Goal: Task Accomplishment & Management: Complete application form

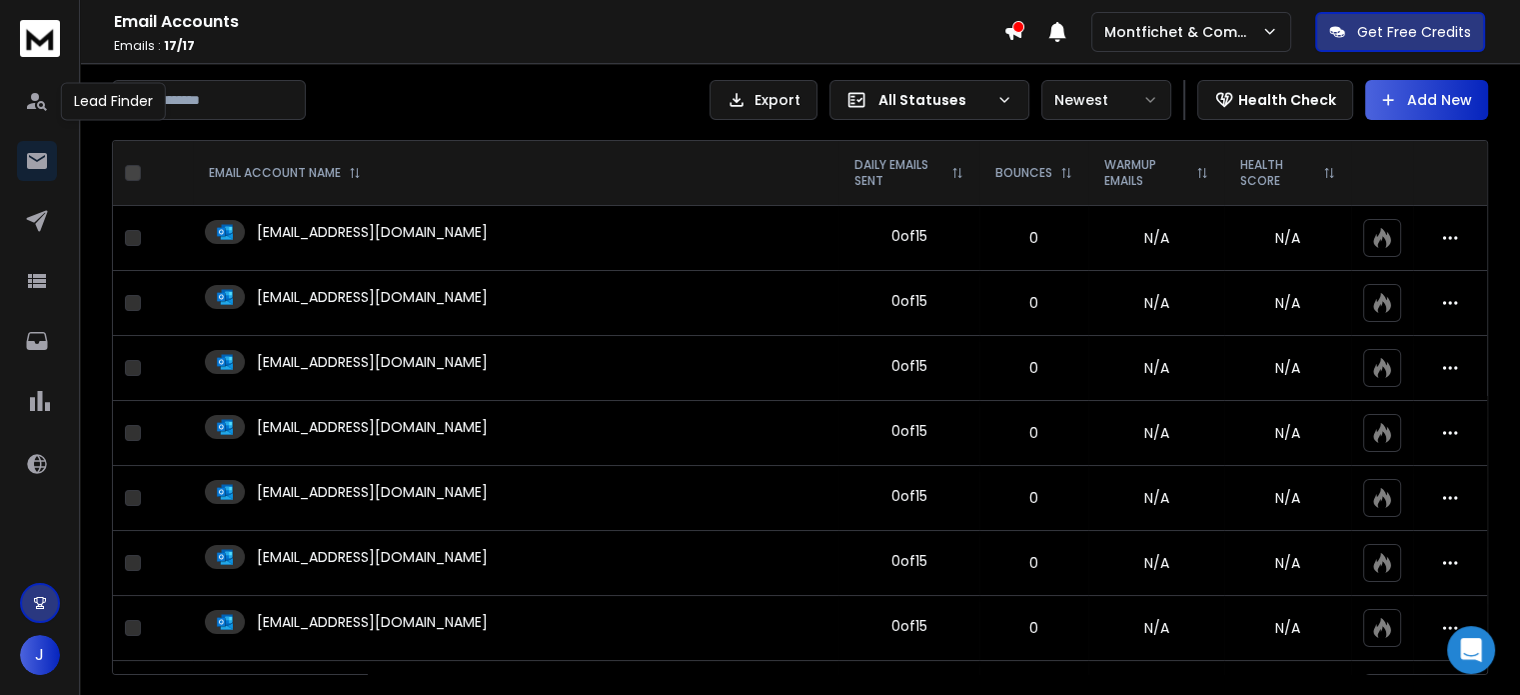
scroll to position [648, 0]
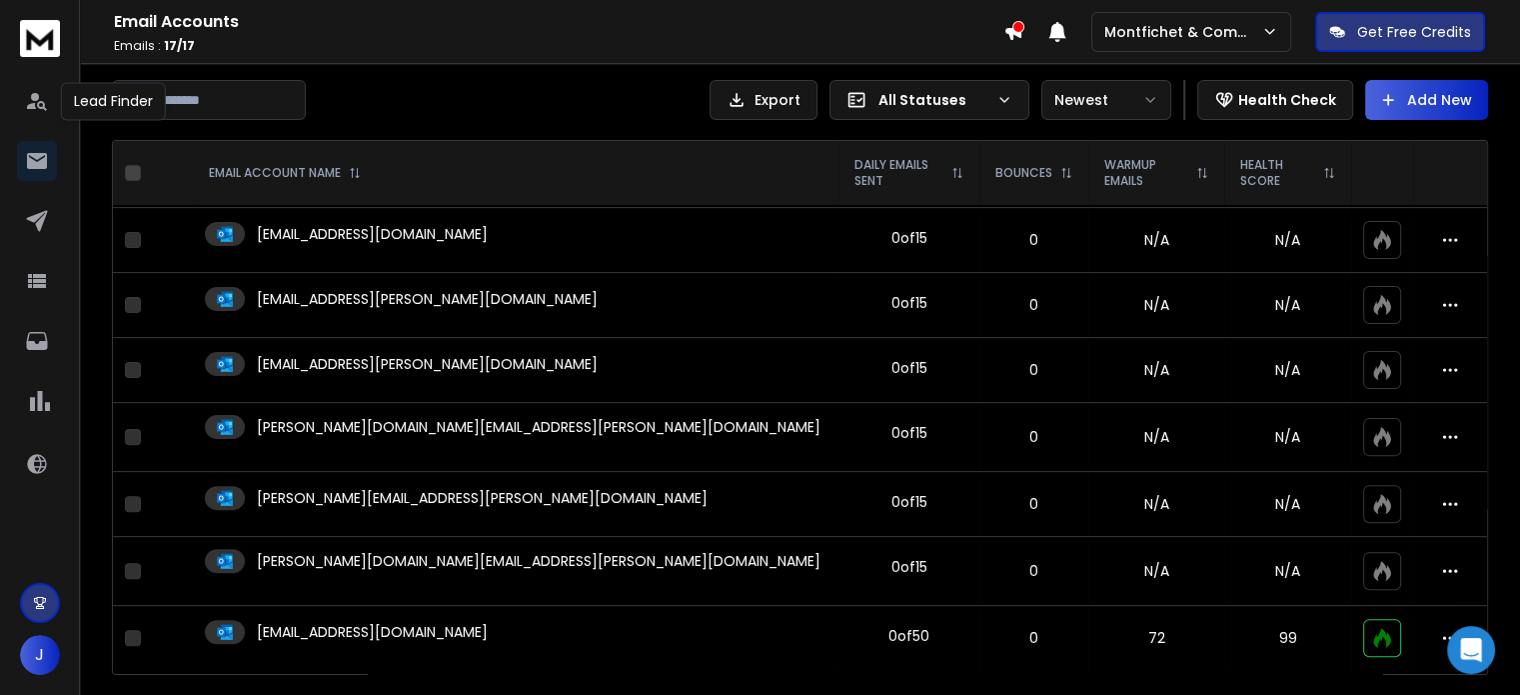
click at [1423, 102] on button "Add New" at bounding box center [1426, 100] width 123 height 40
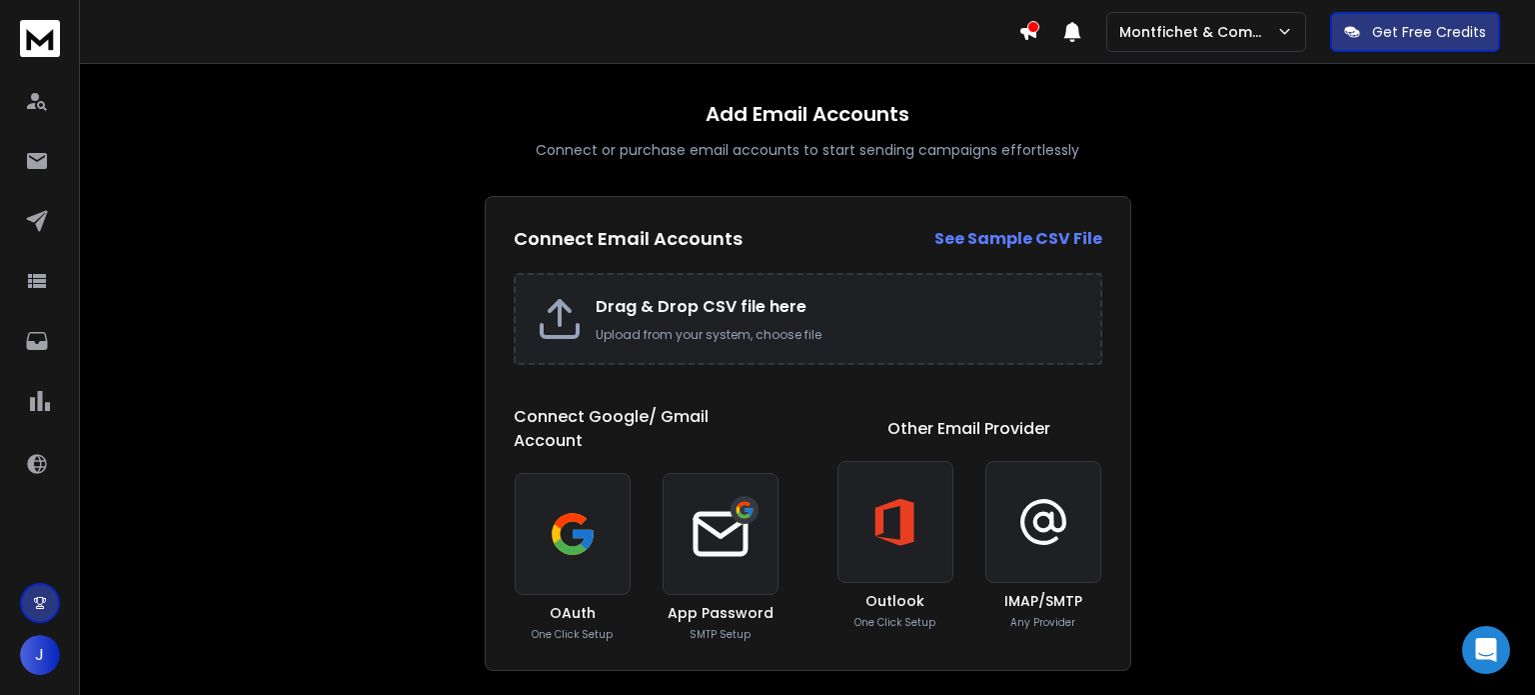
click at [902, 504] on icon at bounding box center [894, 521] width 39 height 47
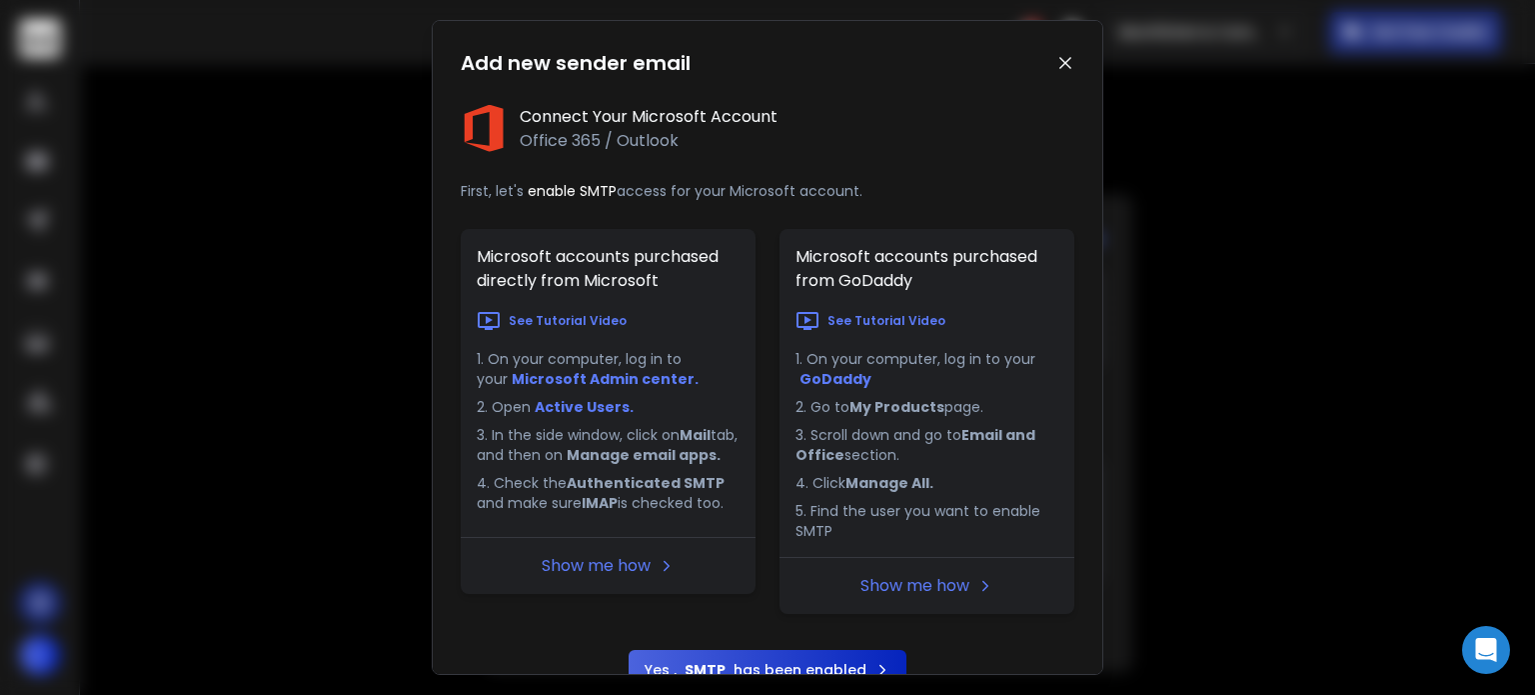
click at [829, 666] on button "Yes , SMTP has been enabled" at bounding box center [768, 670] width 278 height 40
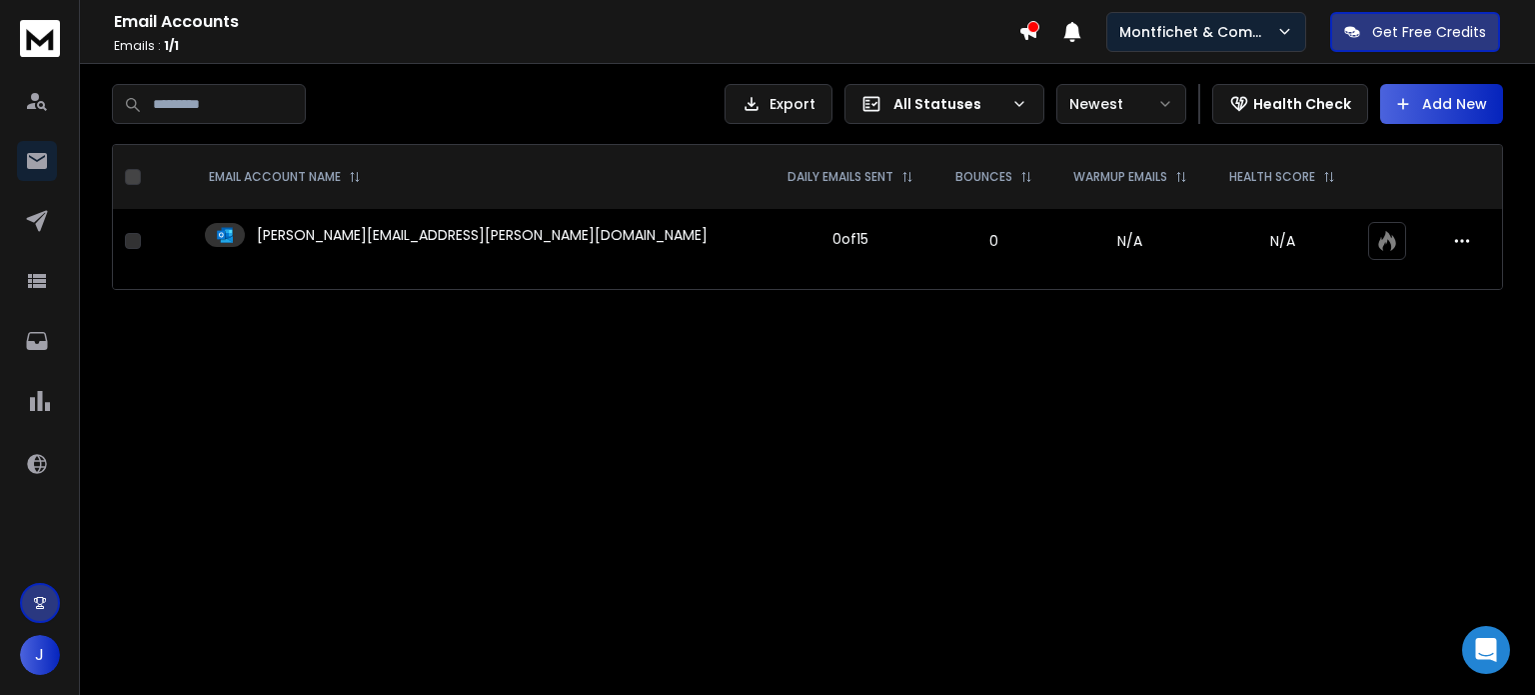
click at [1293, 23] on icon "button" at bounding box center [1284, 32] width 17 height 20
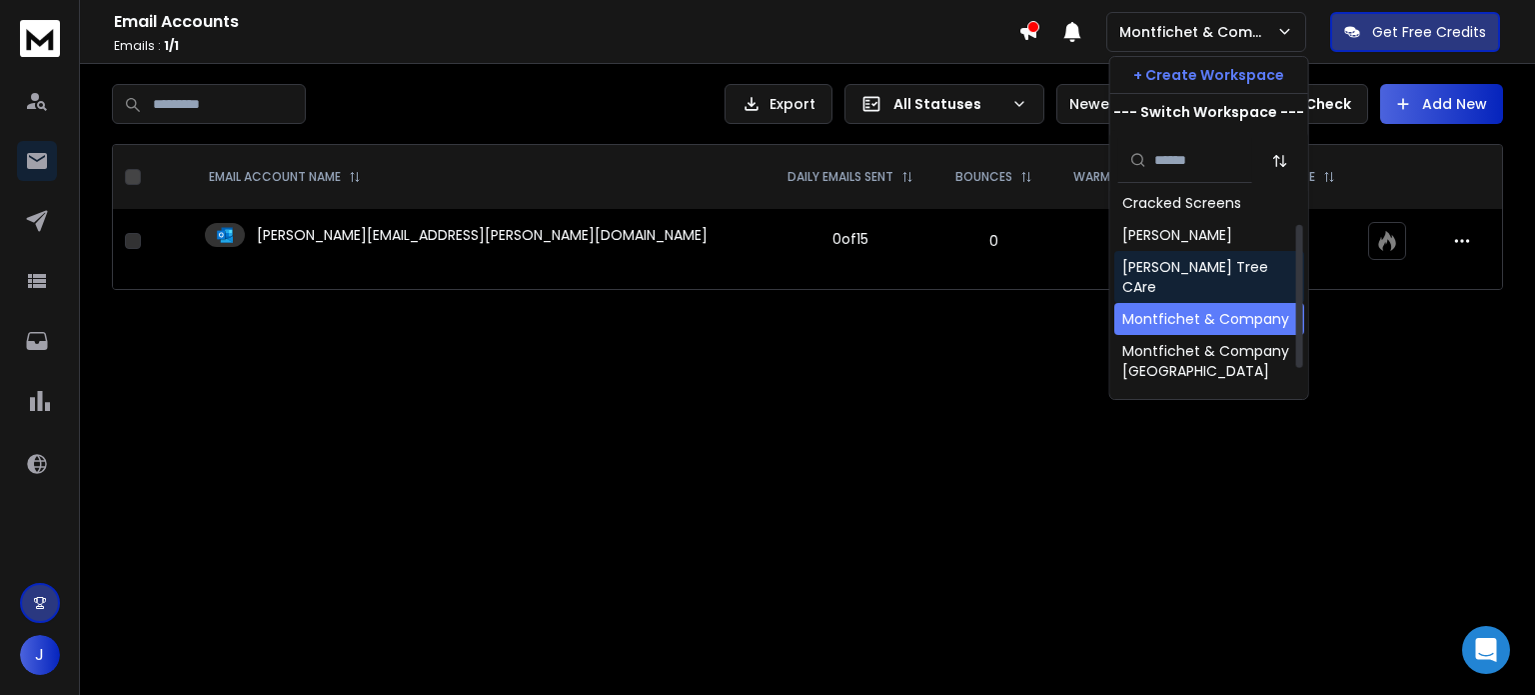
scroll to position [76, 0]
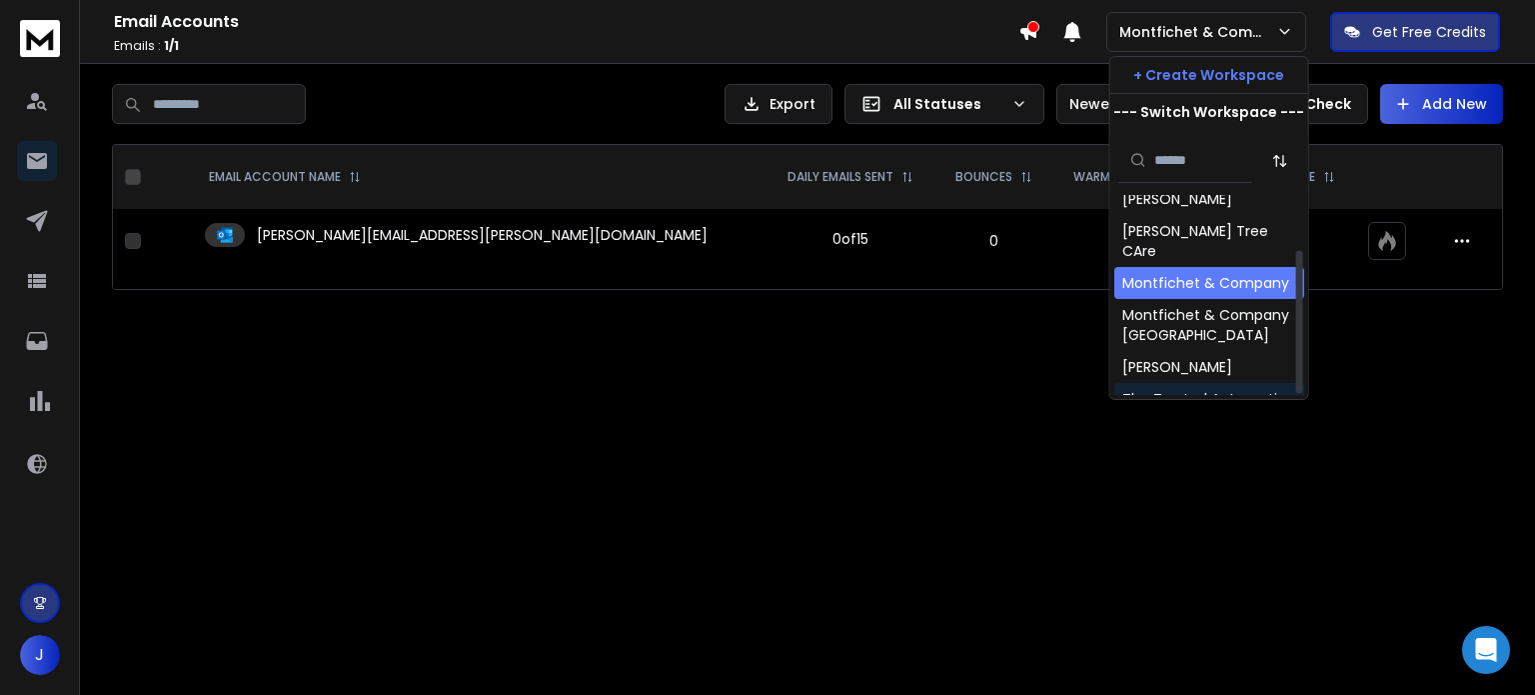
click at [1207, 383] on div "The Trusted Automation" at bounding box center [1209, 399] width 190 height 32
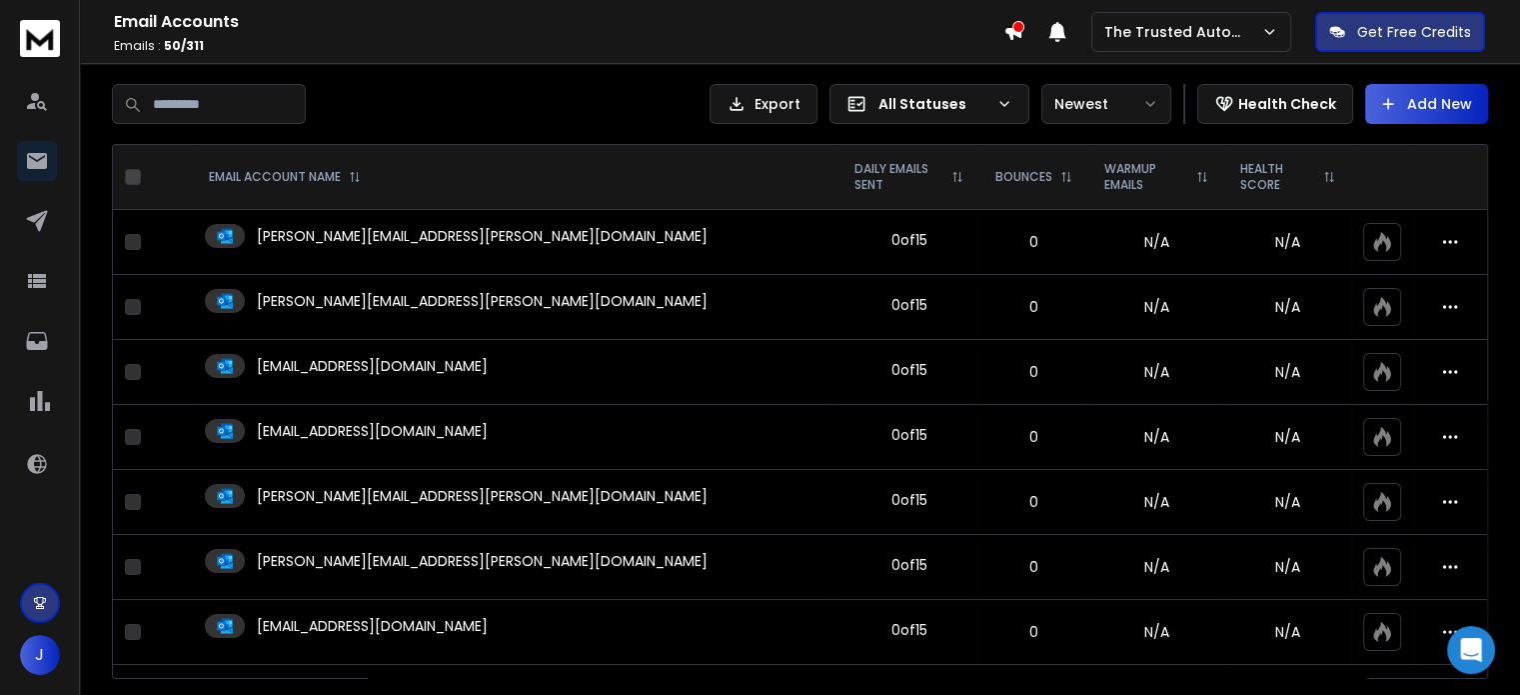
click at [1154, 111] on icon "button" at bounding box center [1150, 104] width 16 height 16
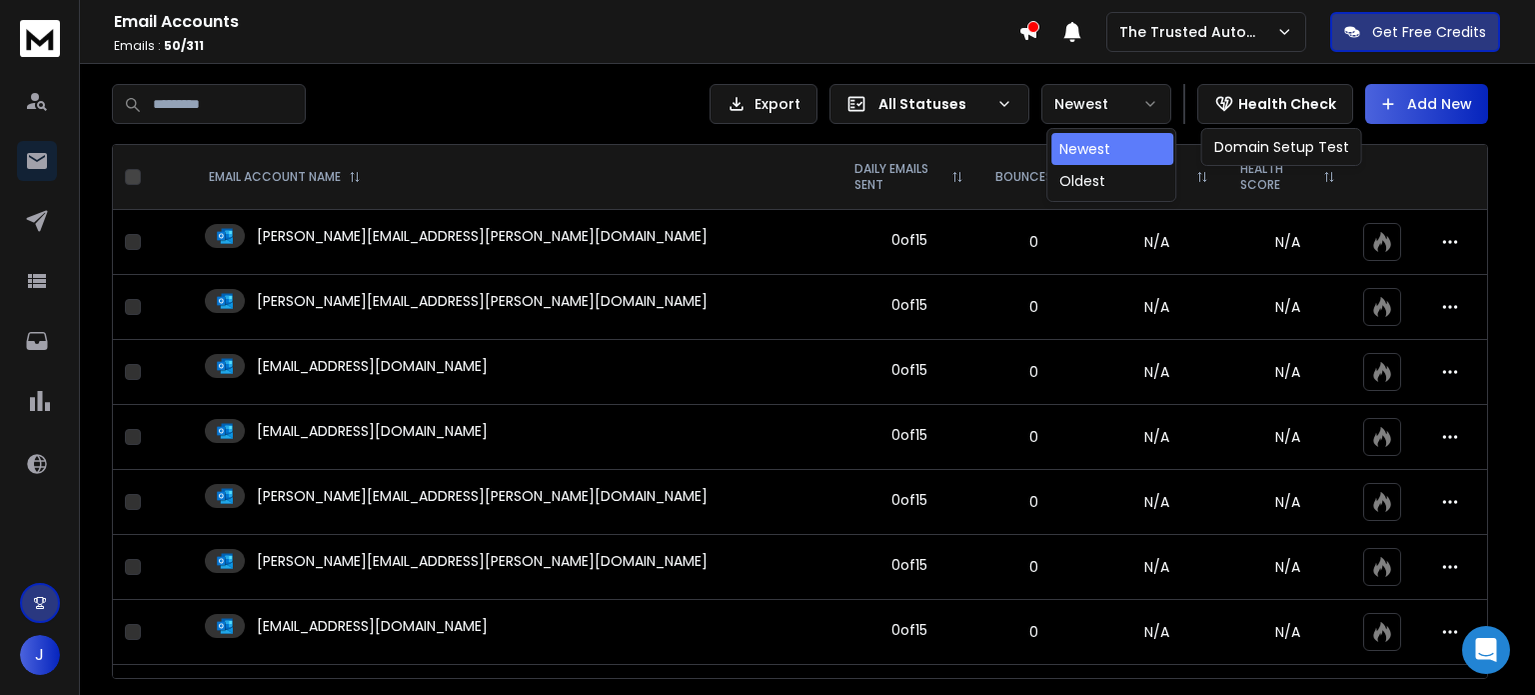
click at [1417, 99] on button "Add New" at bounding box center [1426, 104] width 123 height 40
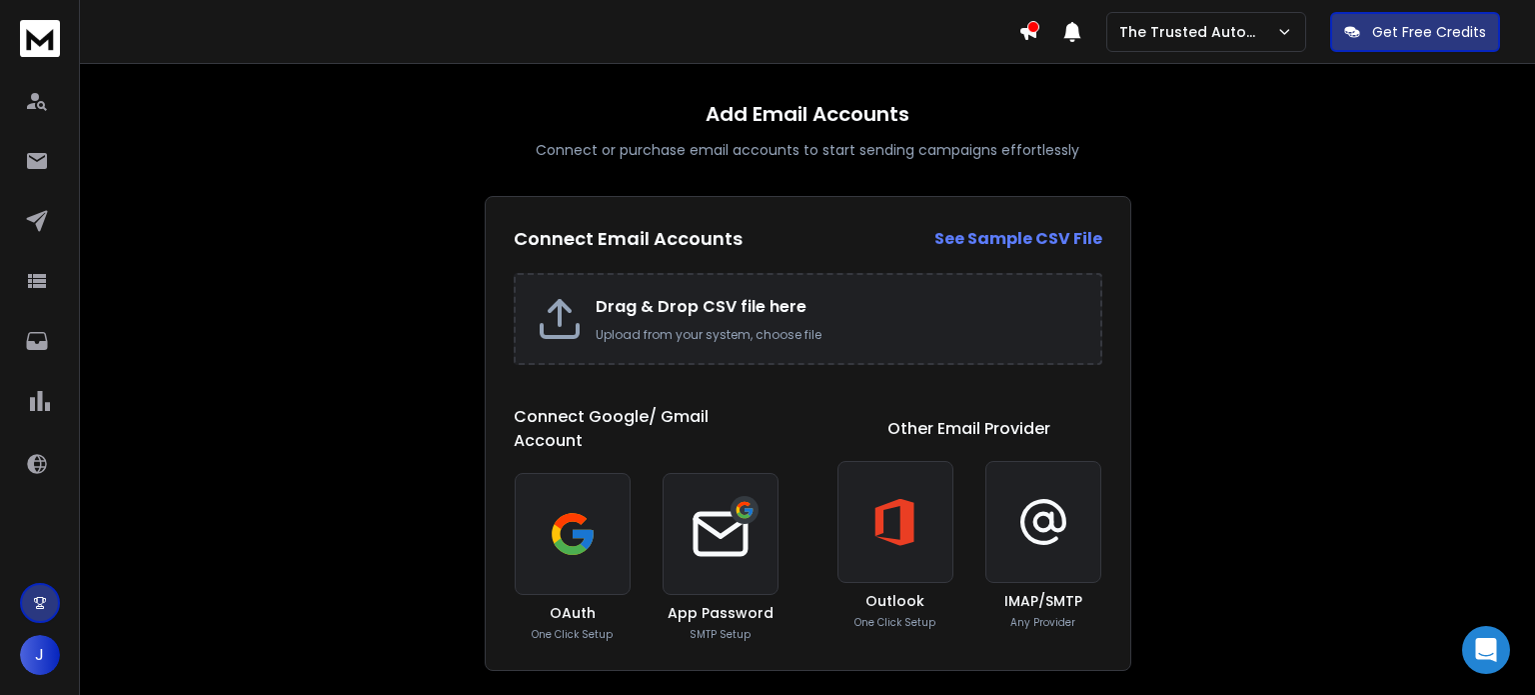
click at [926, 509] on div at bounding box center [896, 522] width 116 height 122
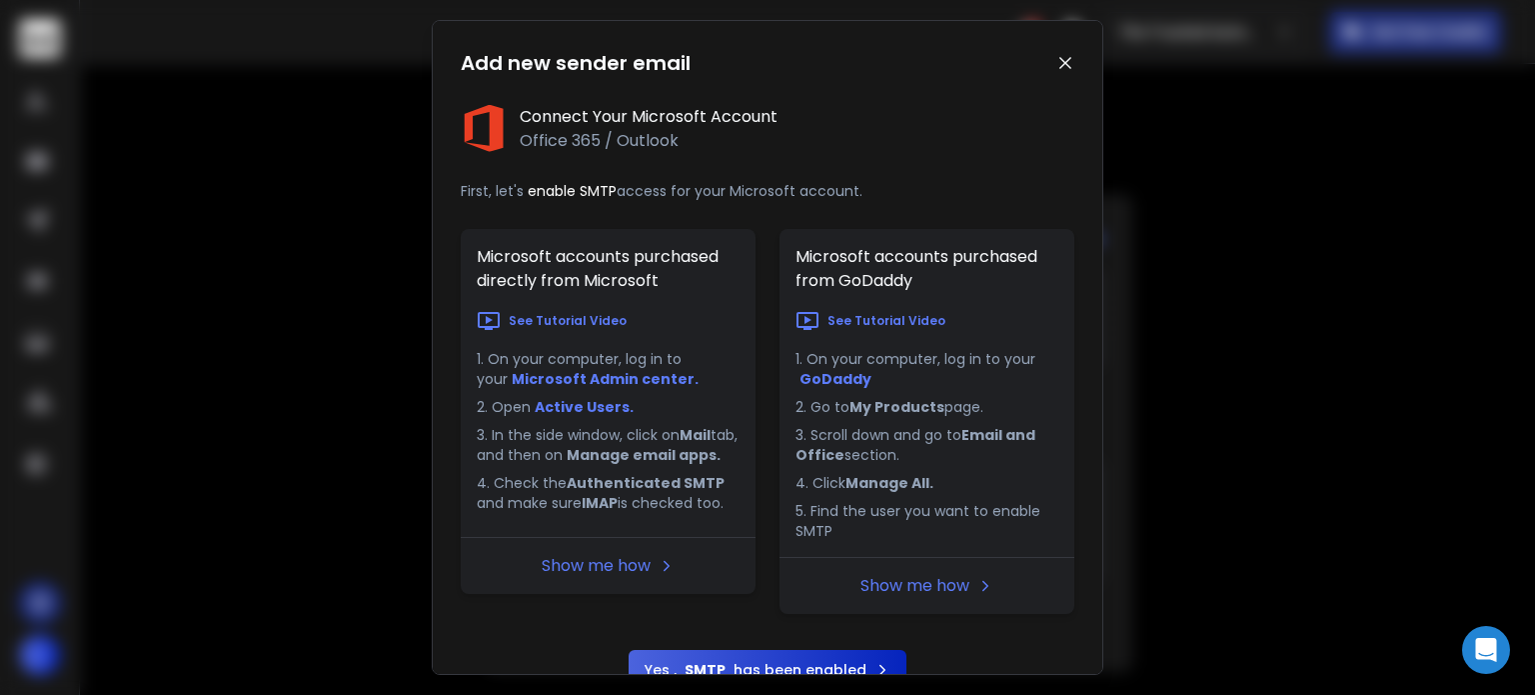
click at [790, 656] on button "Yes , SMTP has been enabled" at bounding box center [768, 670] width 278 height 40
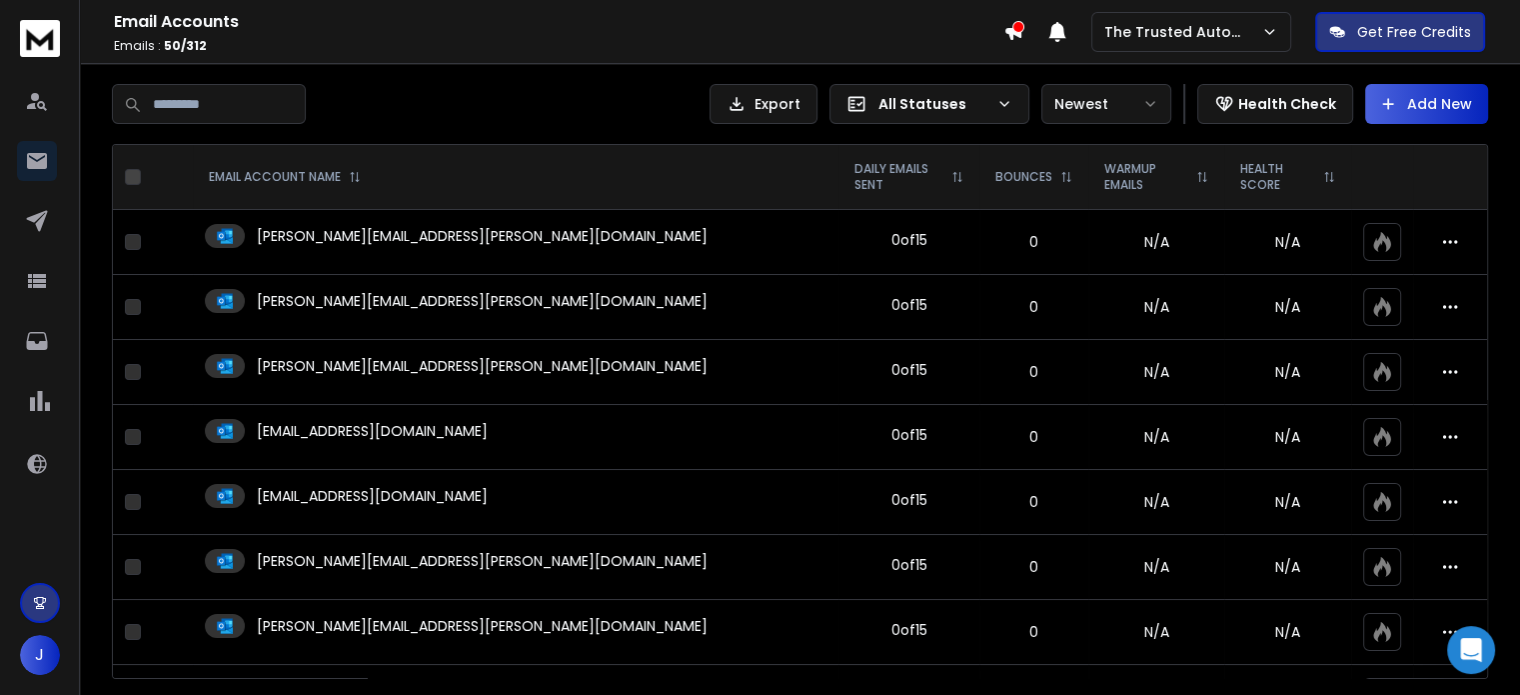
click at [1434, 107] on button "Add New" at bounding box center [1426, 104] width 123 height 40
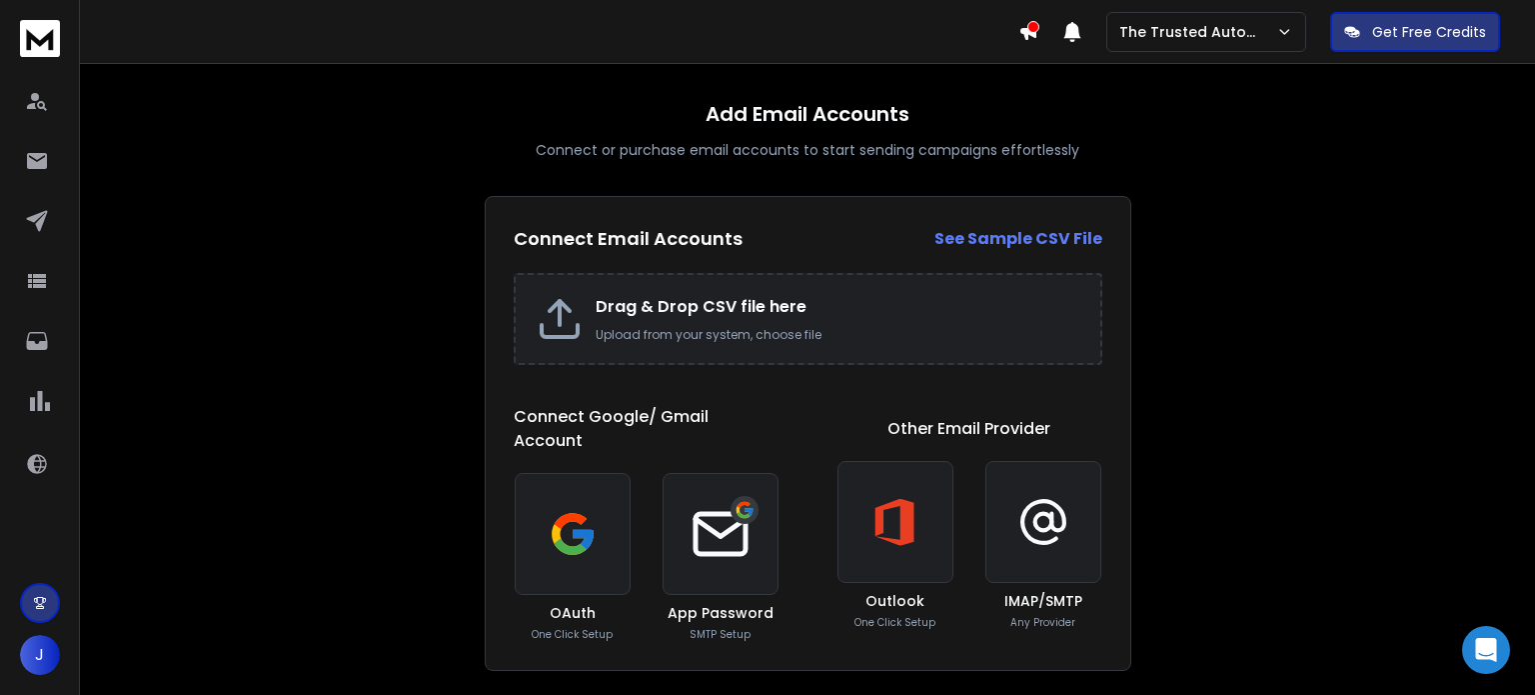
click at [903, 498] on icon at bounding box center [894, 521] width 39 height 47
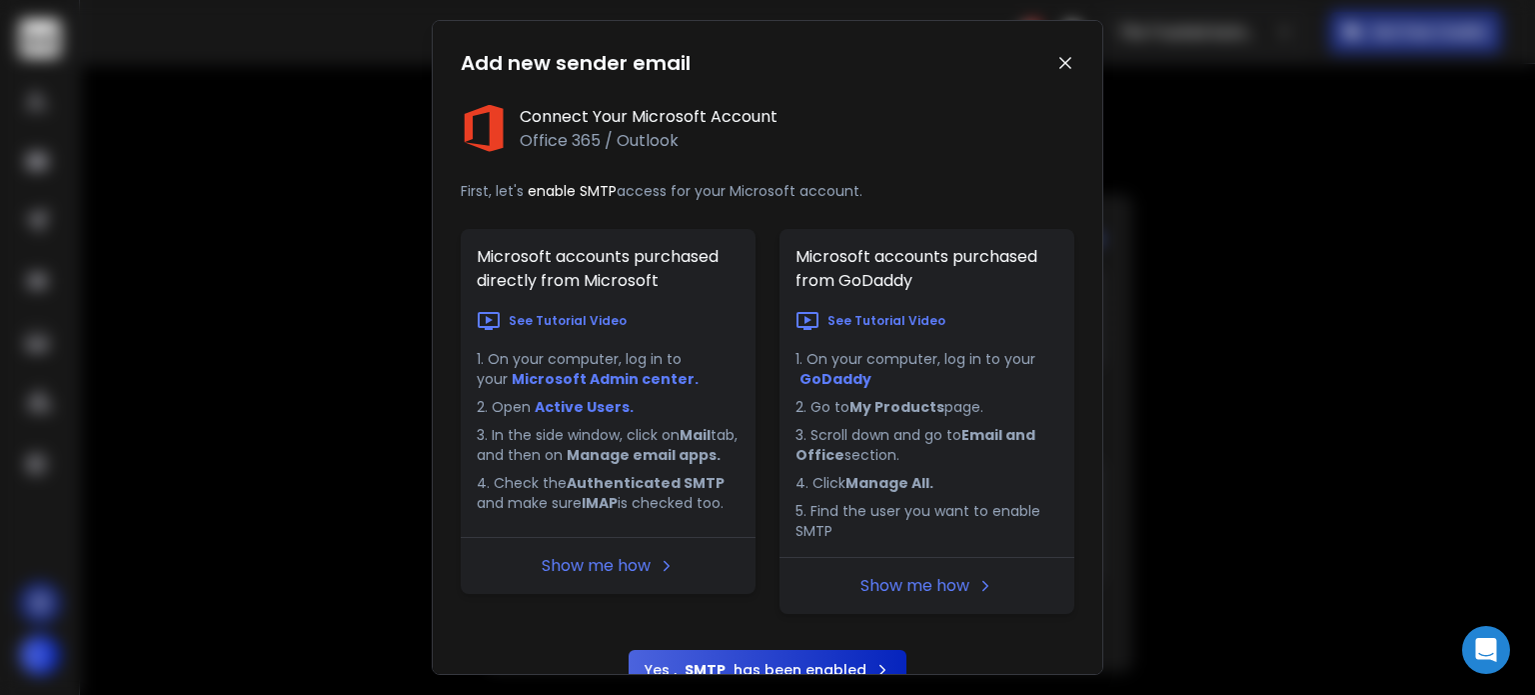
click at [820, 672] on button "Yes , SMTP has been enabled" at bounding box center [768, 670] width 278 height 40
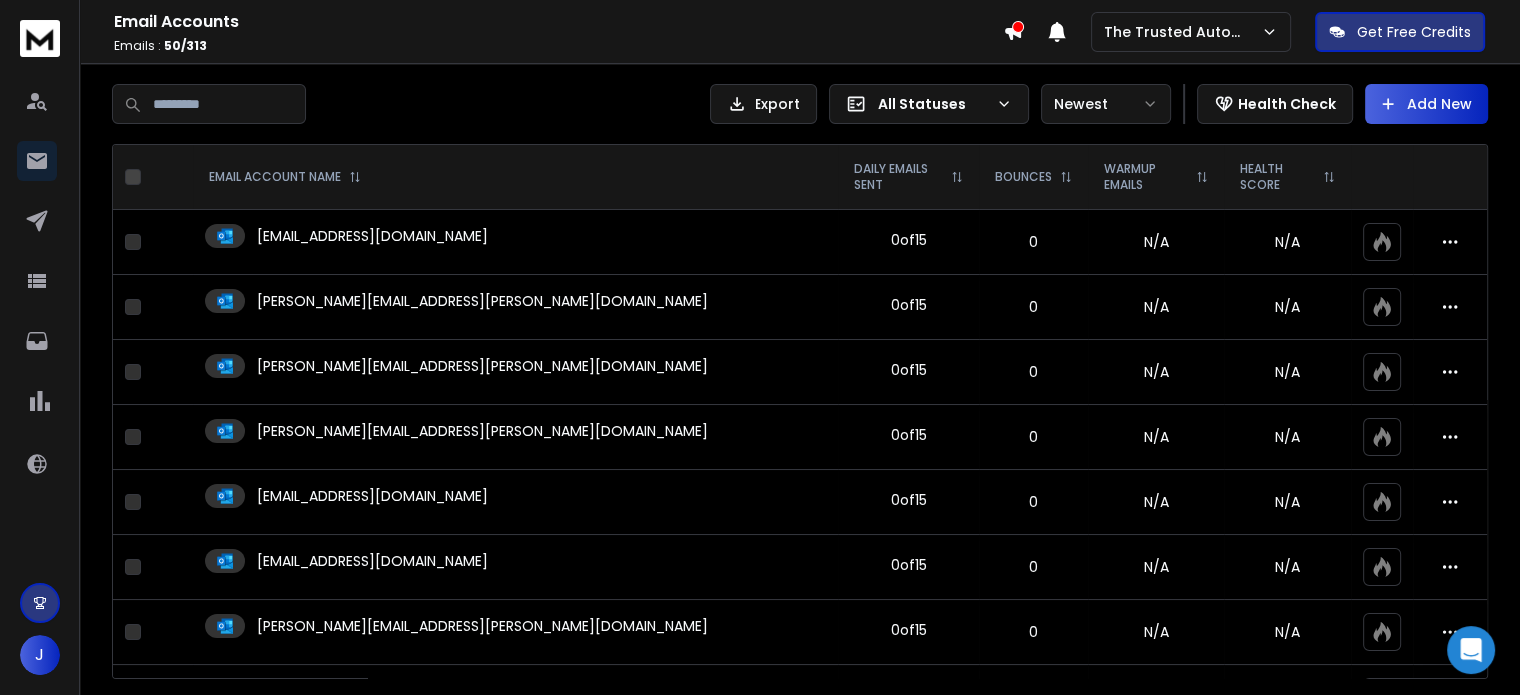
click at [1438, 111] on button "Add New" at bounding box center [1426, 104] width 123 height 40
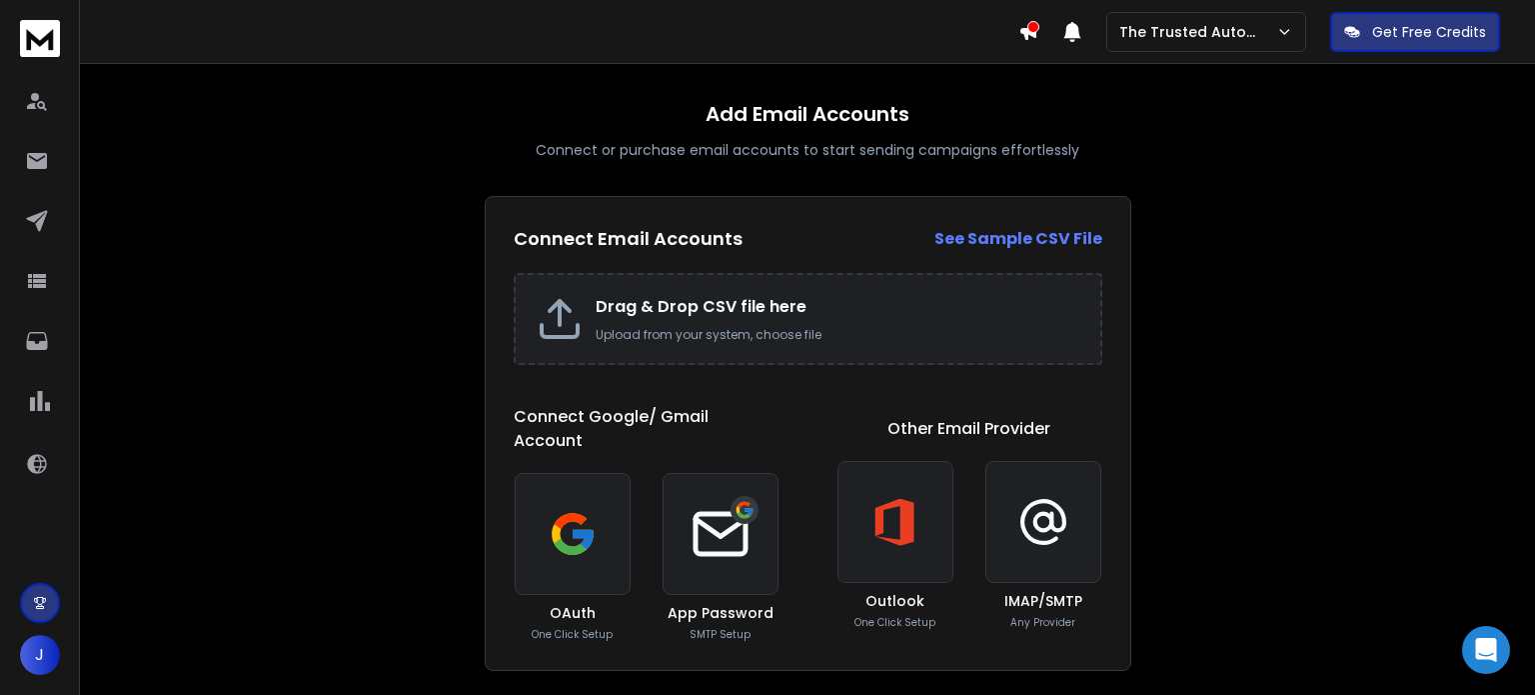
click at [892, 494] on div at bounding box center [896, 522] width 50 height 56
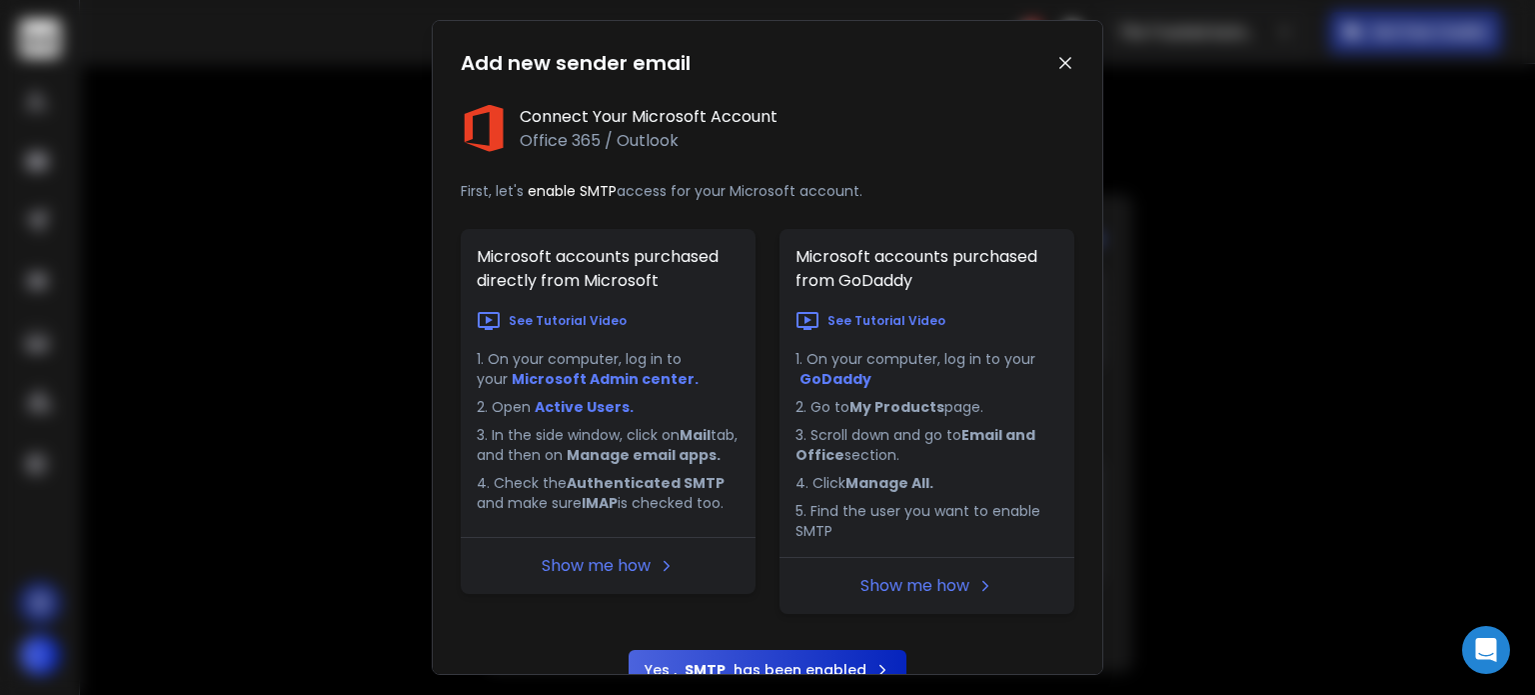
click at [849, 658] on button "Yes , SMTP has been enabled" at bounding box center [768, 670] width 278 height 40
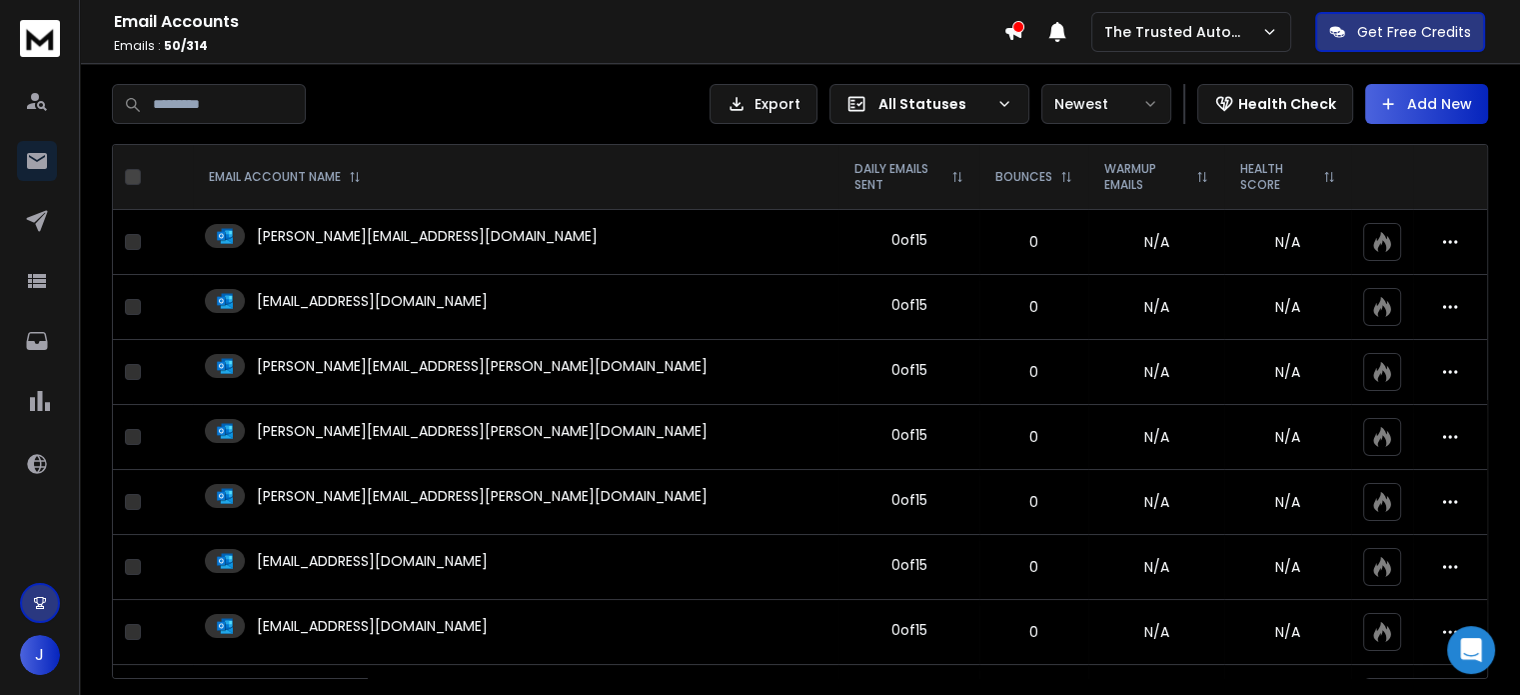
click at [1441, 111] on button "Add New" at bounding box center [1426, 104] width 123 height 40
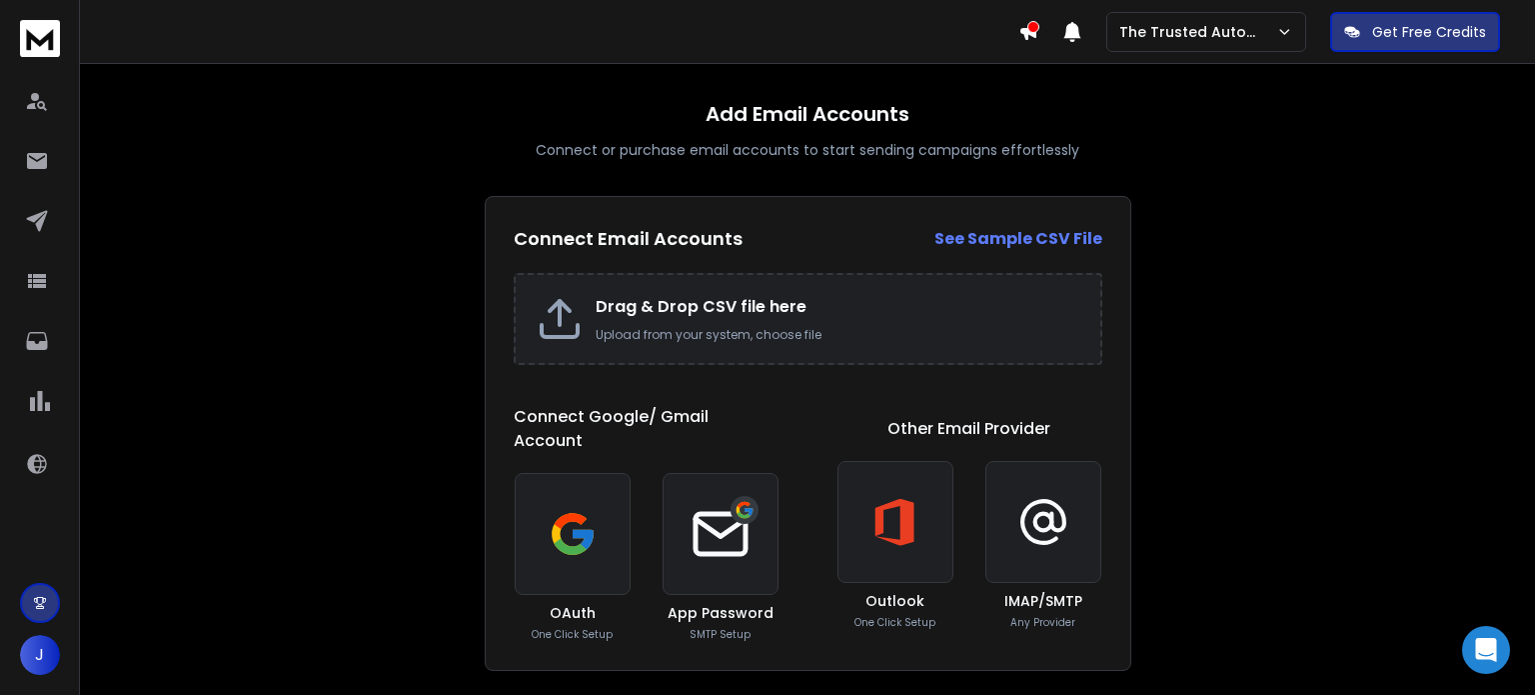
click at [893, 501] on icon at bounding box center [895, 522] width 47 height 47
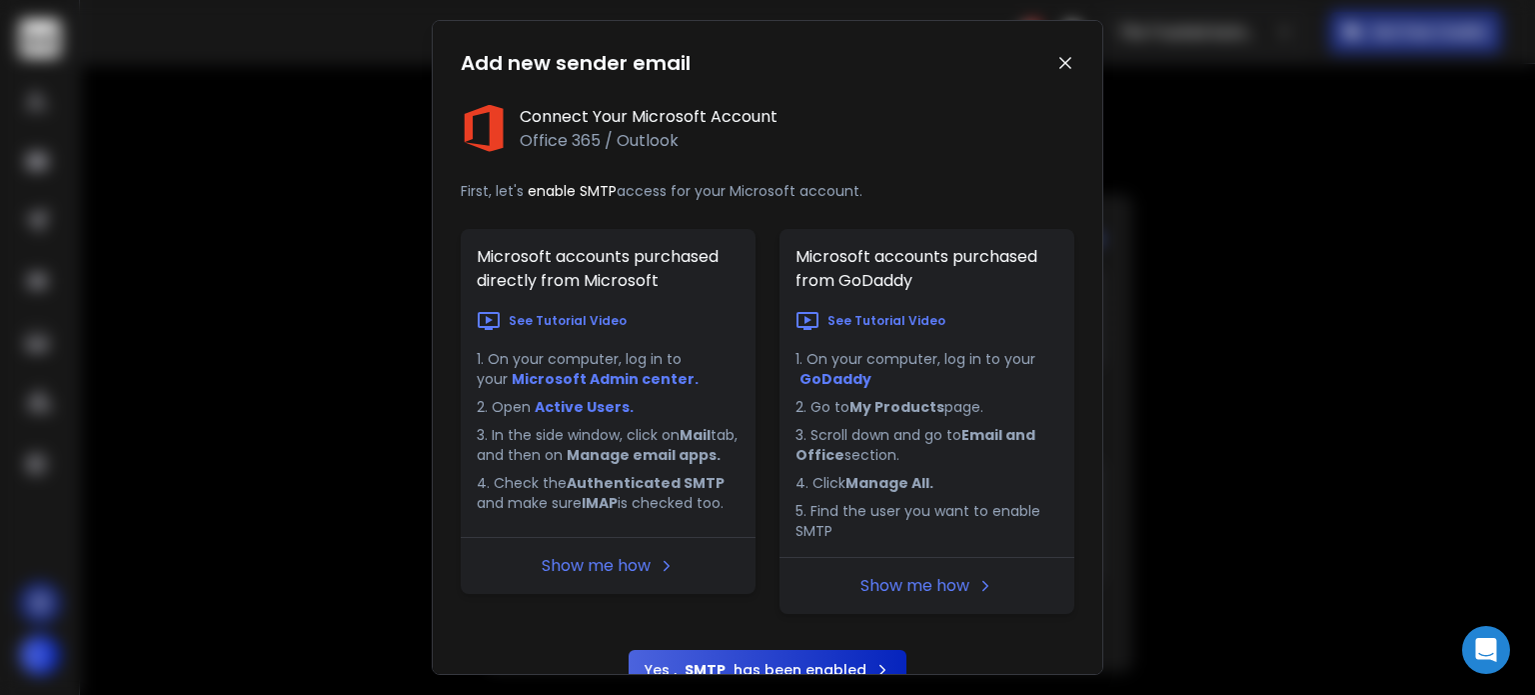
click at [837, 654] on button "Yes , SMTP has been enabled" at bounding box center [768, 670] width 278 height 40
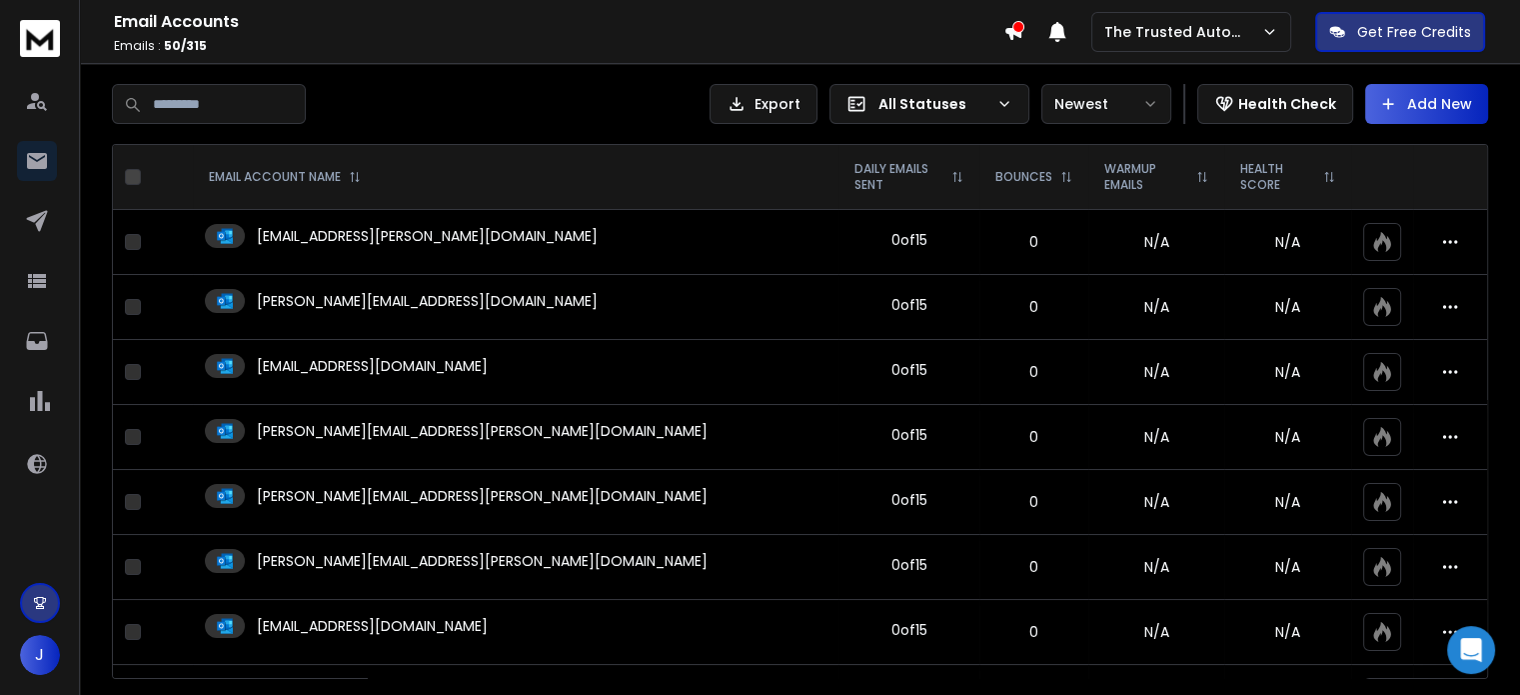
click at [1395, 99] on icon at bounding box center [1388, 104] width 14 height 14
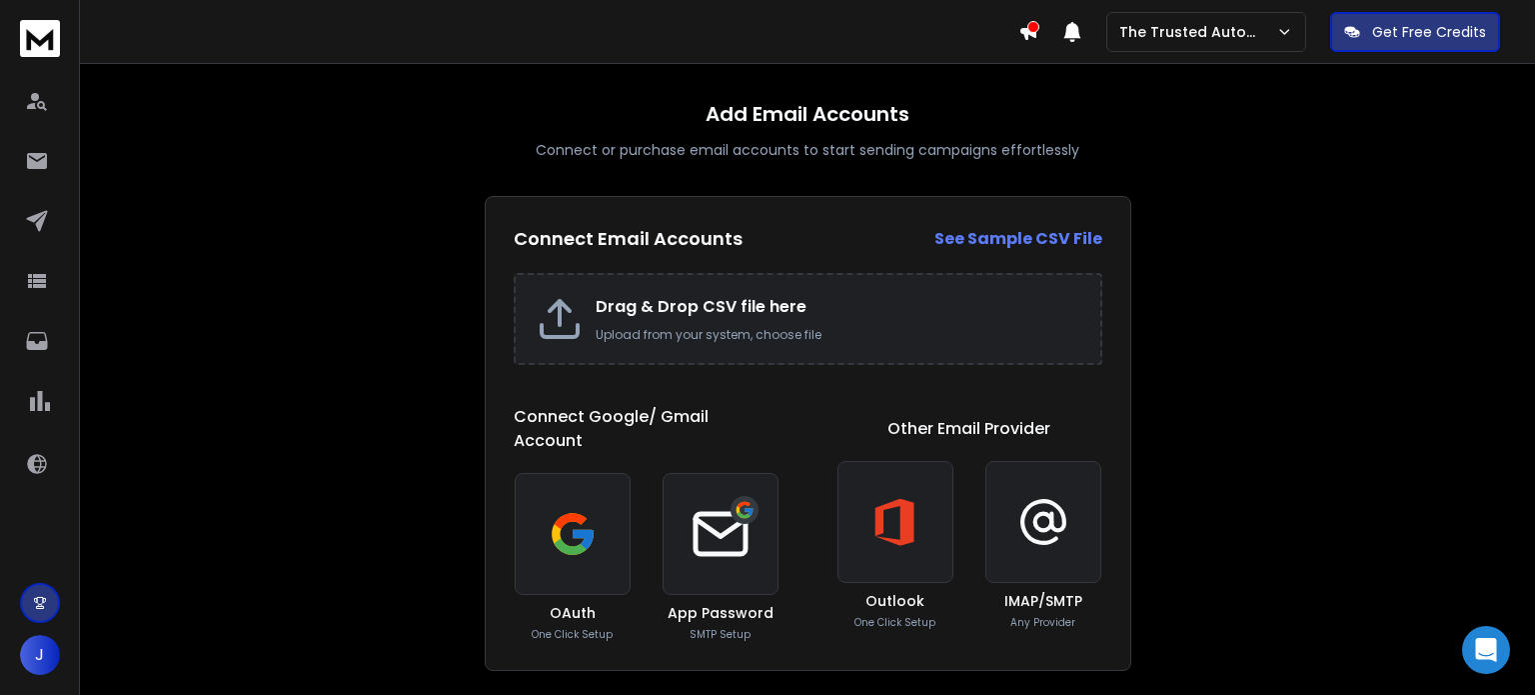
click at [872, 499] on icon at bounding box center [895, 522] width 47 height 47
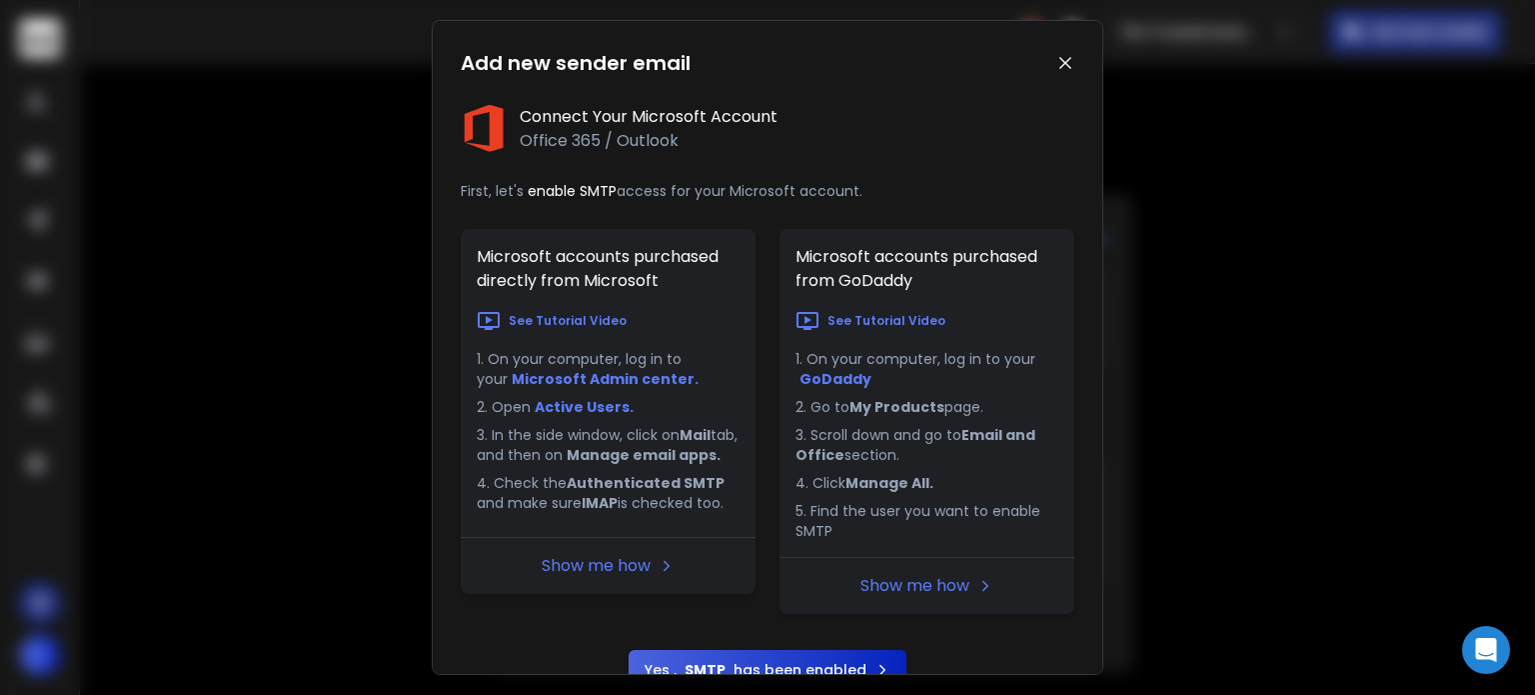
click at [850, 655] on button "Yes , SMTP has been enabled" at bounding box center [768, 670] width 278 height 40
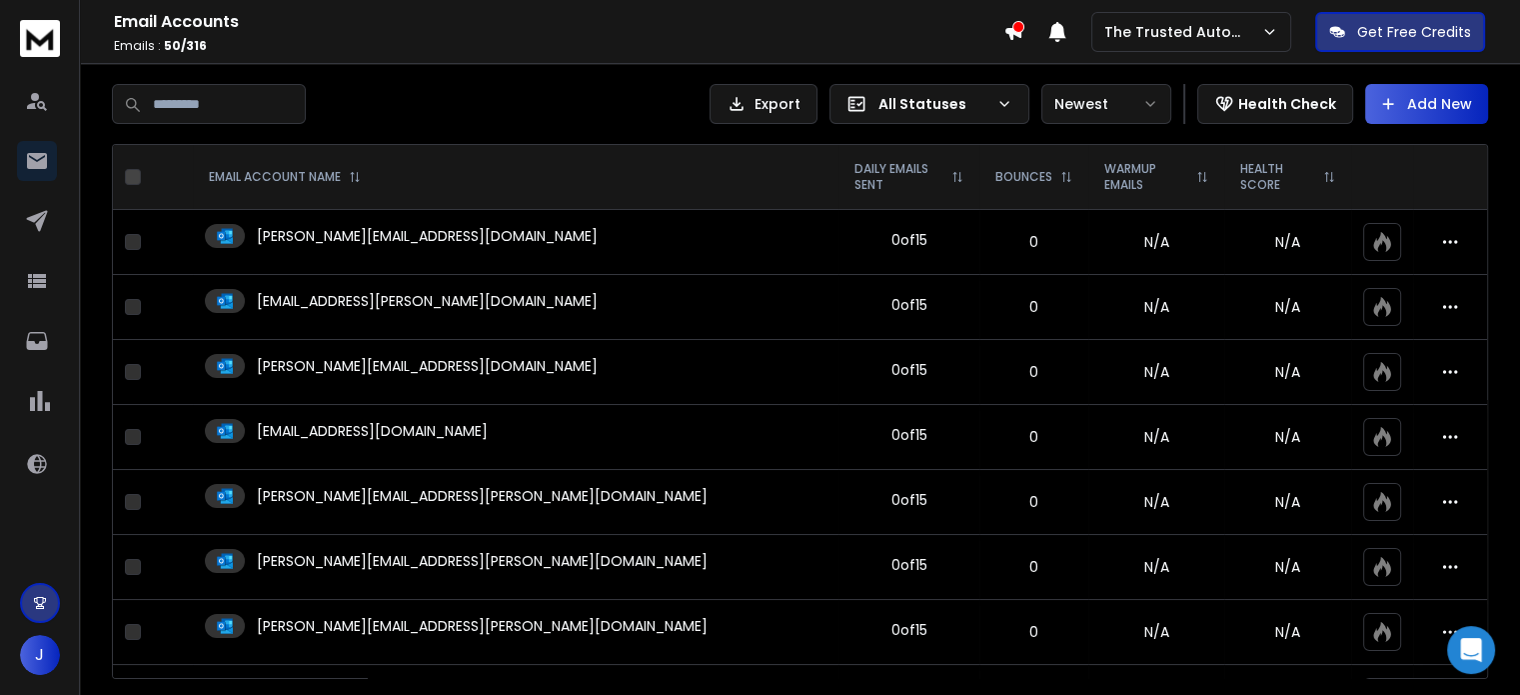
click at [1403, 98] on button "Add New" at bounding box center [1426, 104] width 123 height 40
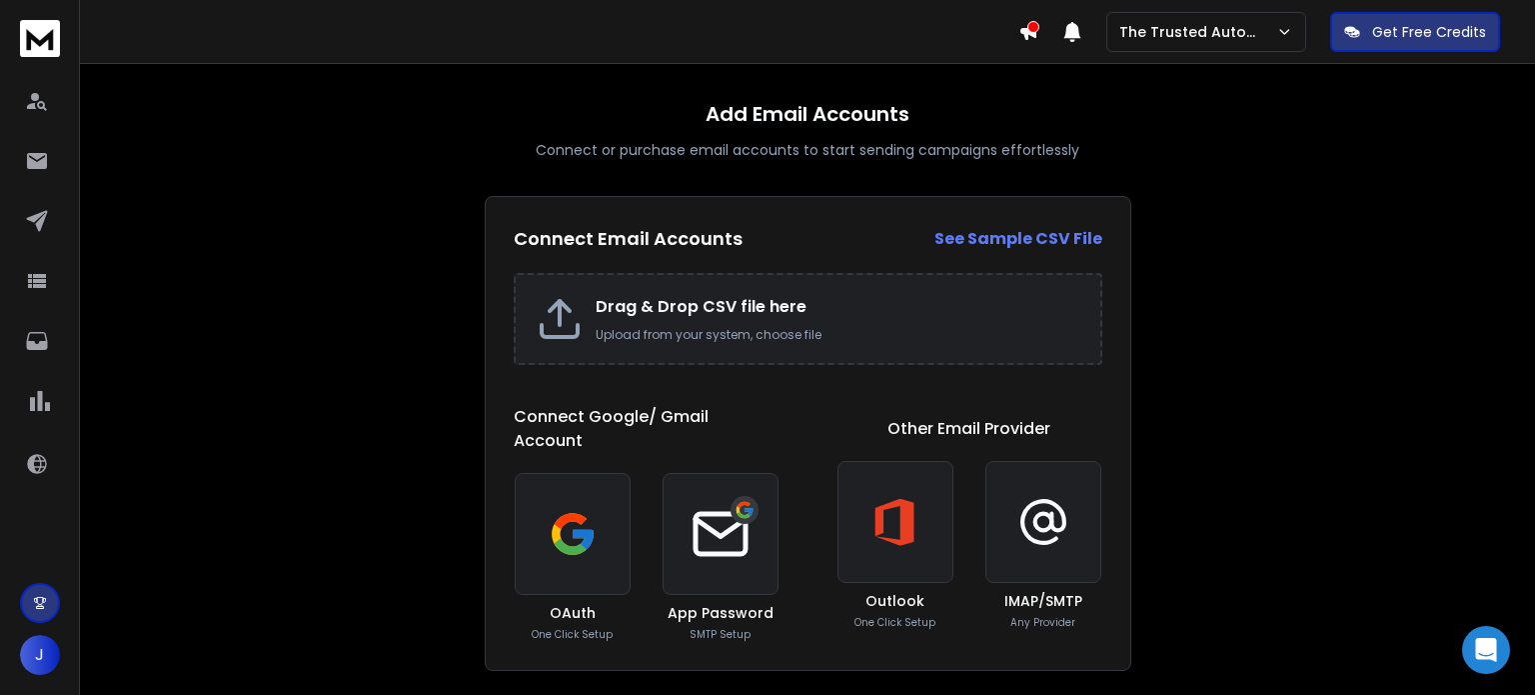
click at [914, 494] on div at bounding box center [896, 522] width 50 height 56
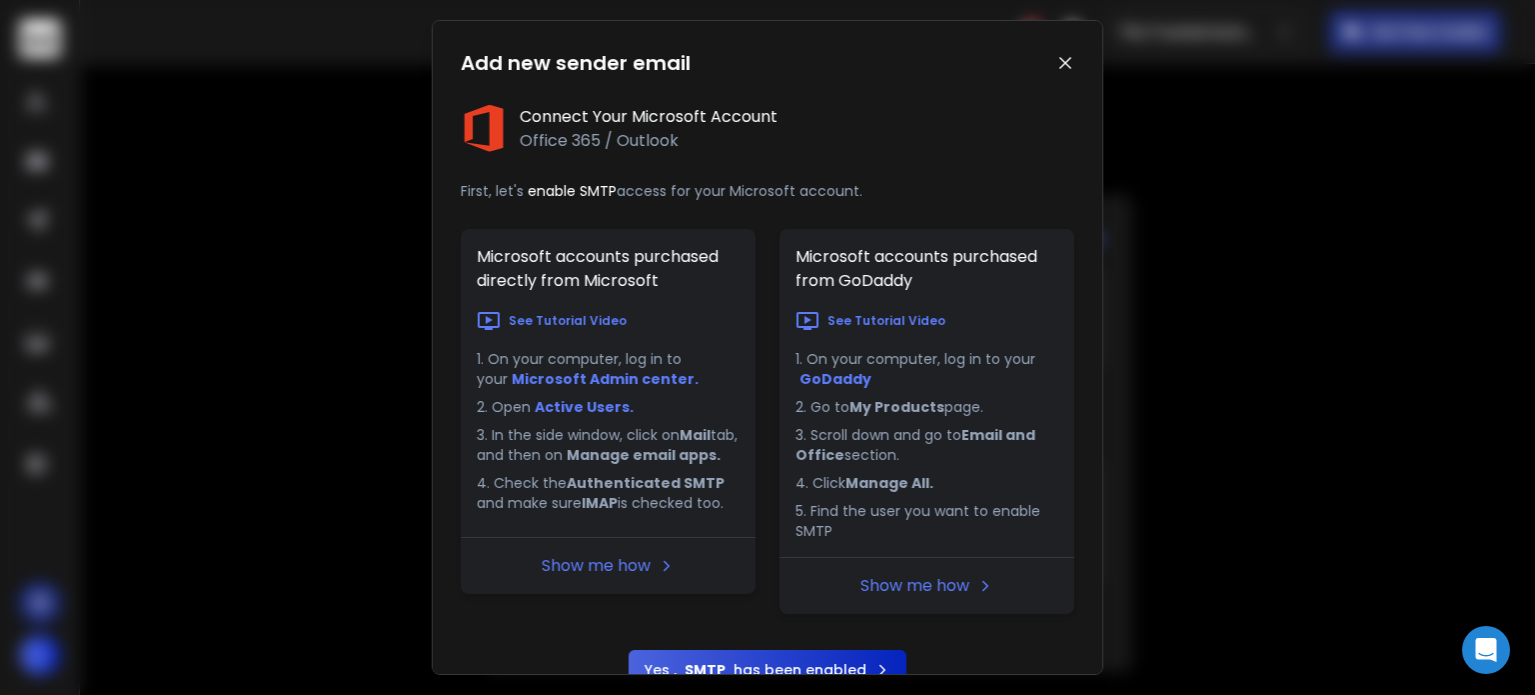
click at [783, 658] on button "Yes , SMTP has been enabled" at bounding box center [768, 670] width 278 height 40
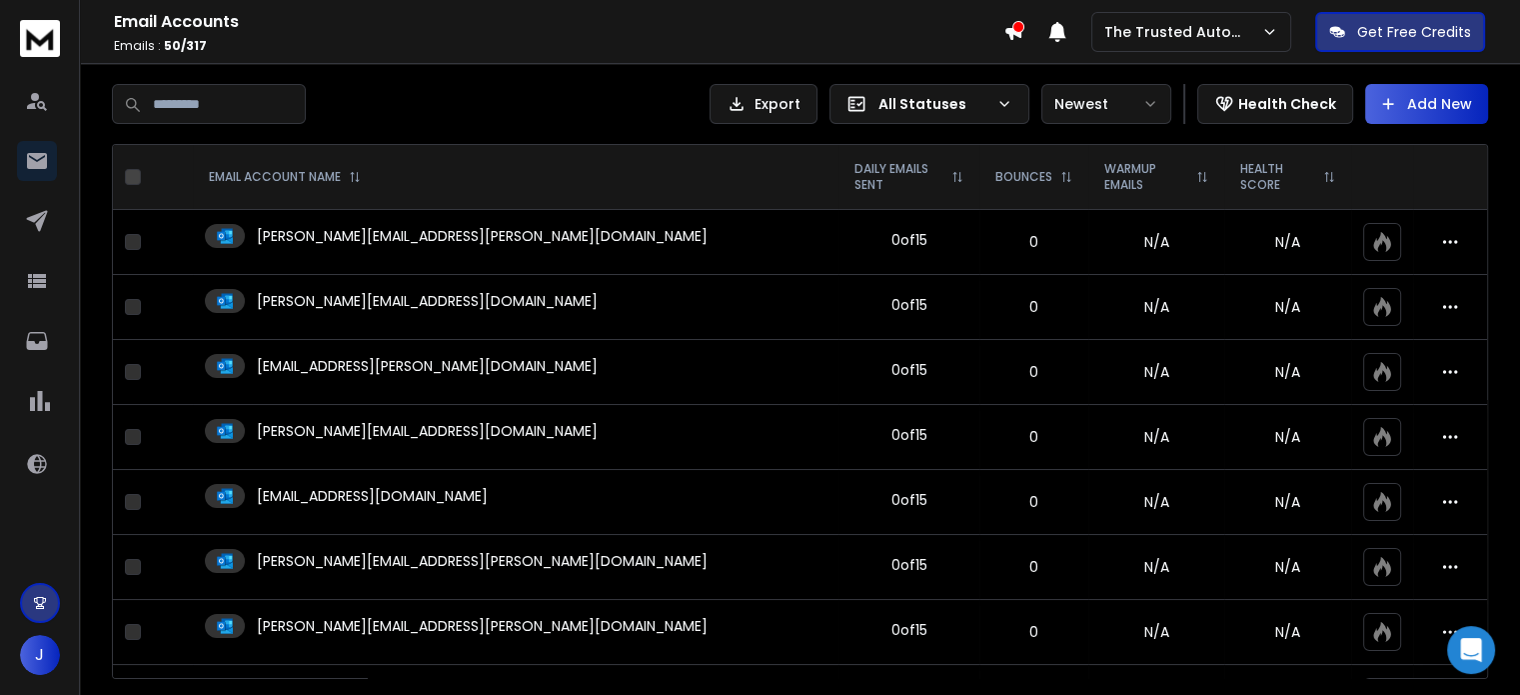
click at [1403, 113] on button "Add New" at bounding box center [1426, 104] width 123 height 40
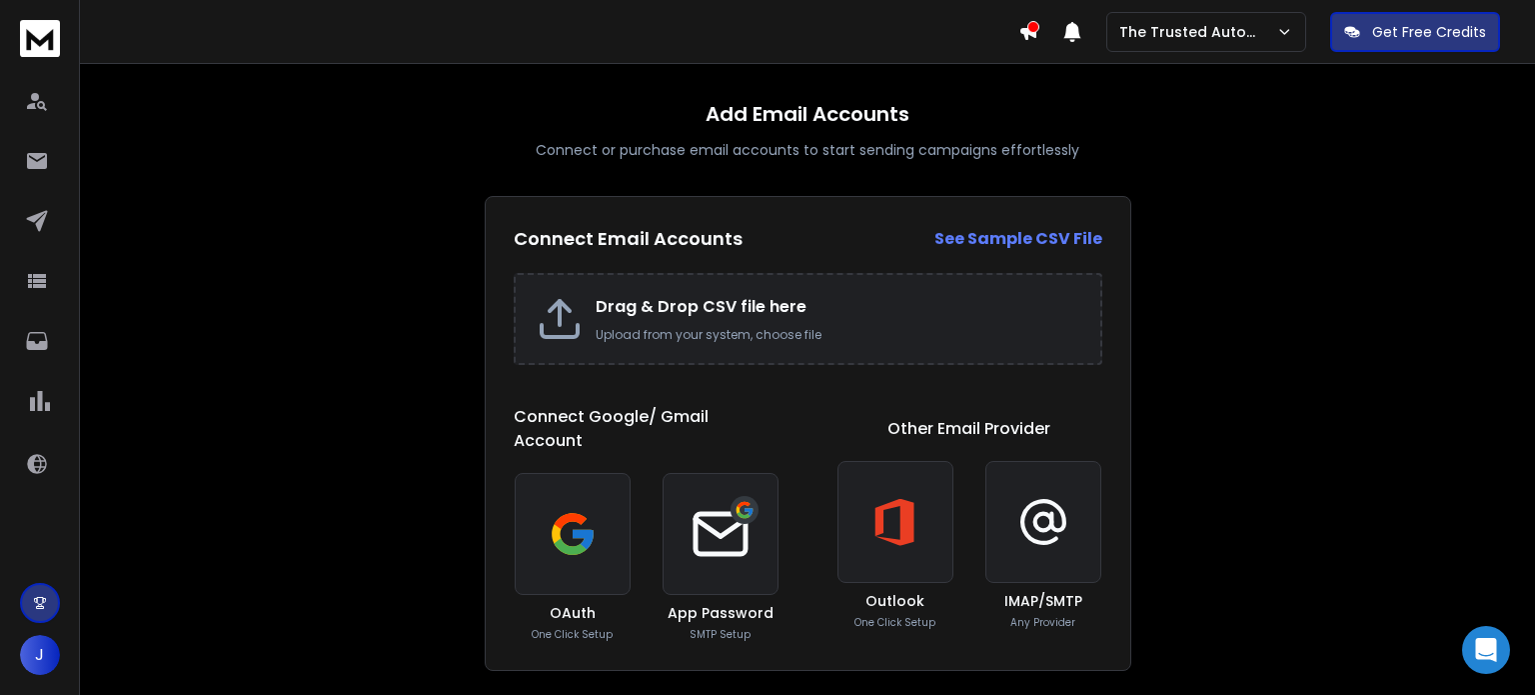
click at [904, 474] on div at bounding box center [896, 522] width 116 height 122
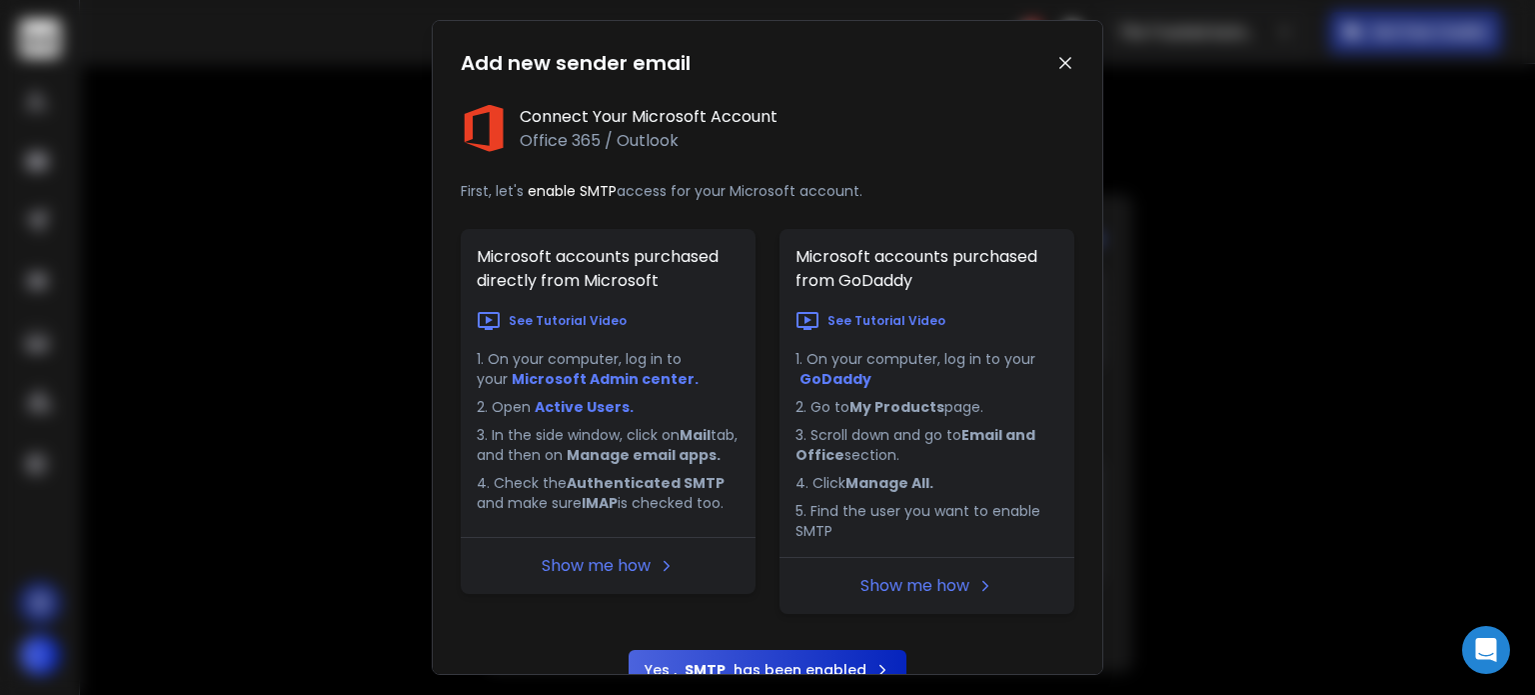
click at [821, 663] on button "Yes , SMTP has been enabled" at bounding box center [768, 670] width 278 height 40
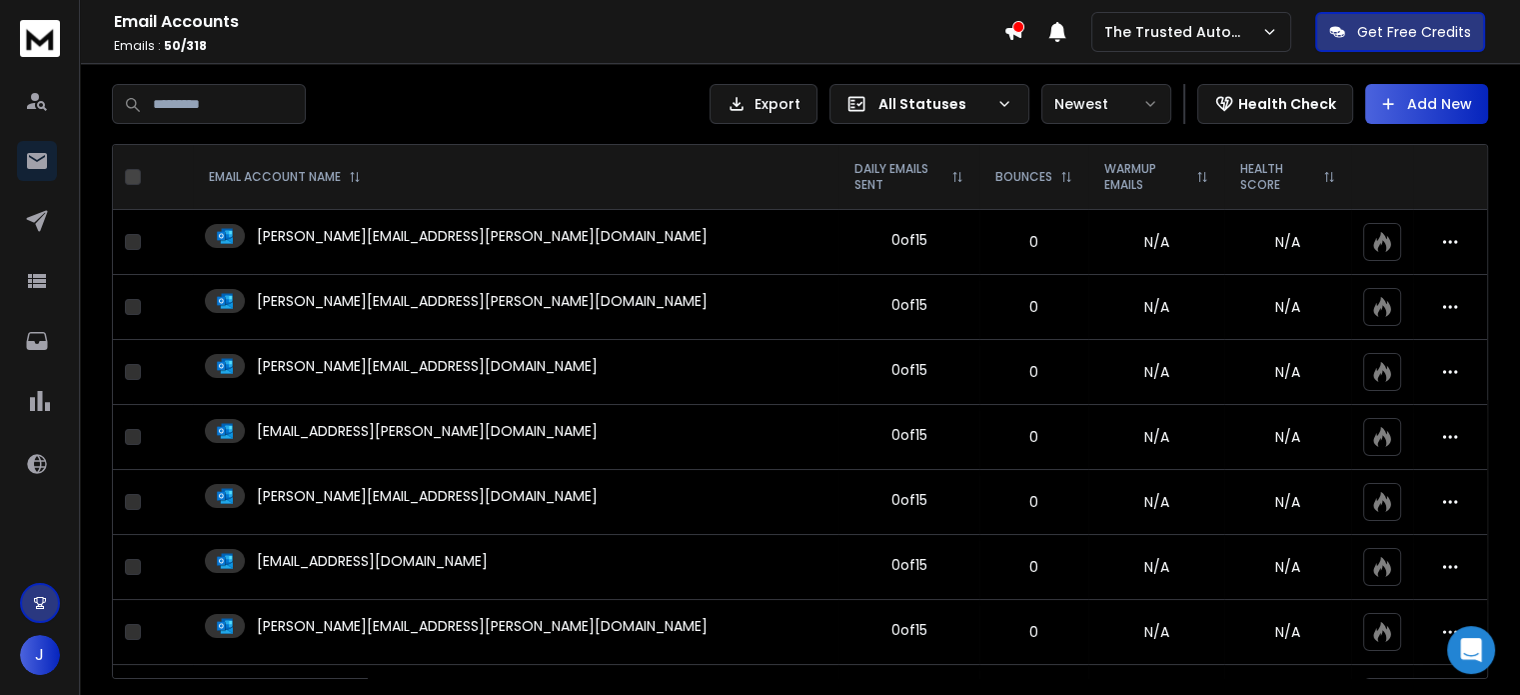
click at [1424, 107] on button "Add New" at bounding box center [1426, 104] width 123 height 40
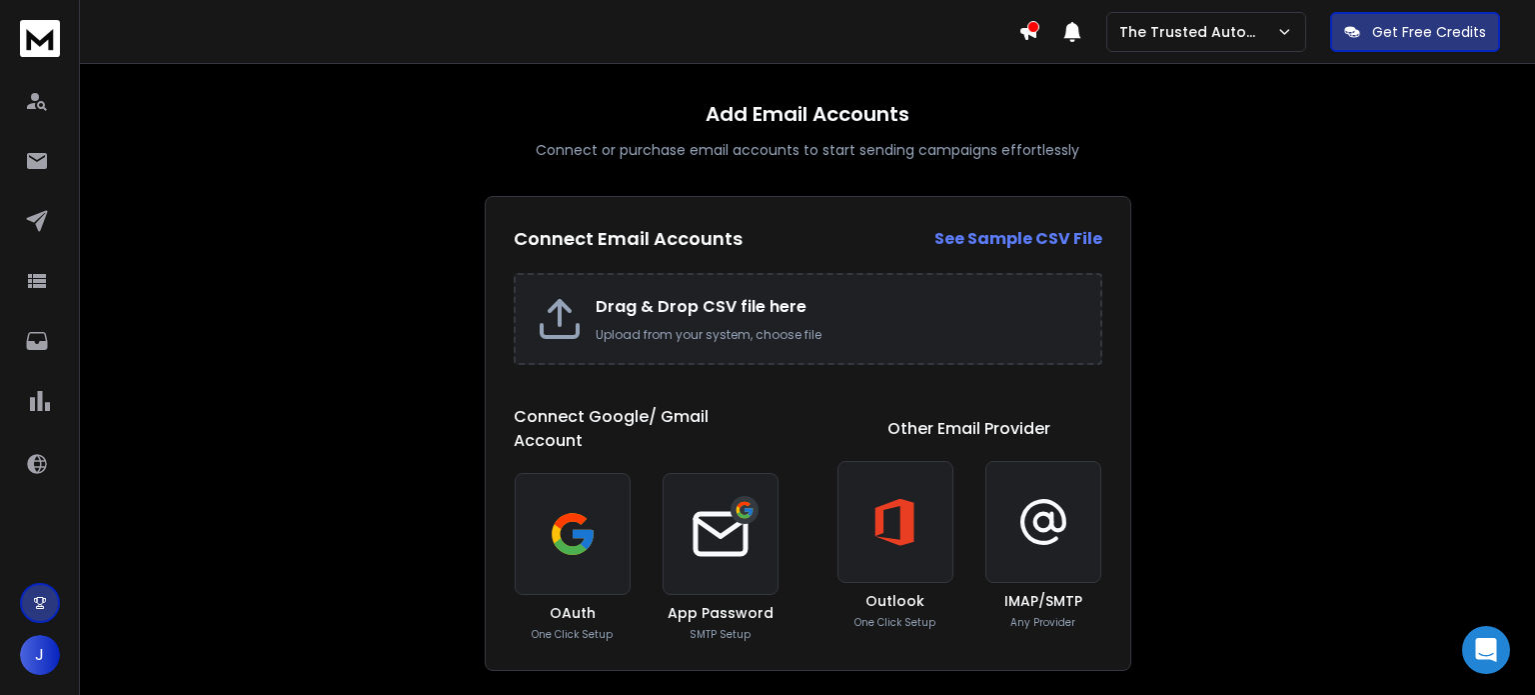
click at [864, 469] on div at bounding box center [896, 522] width 116 height 122
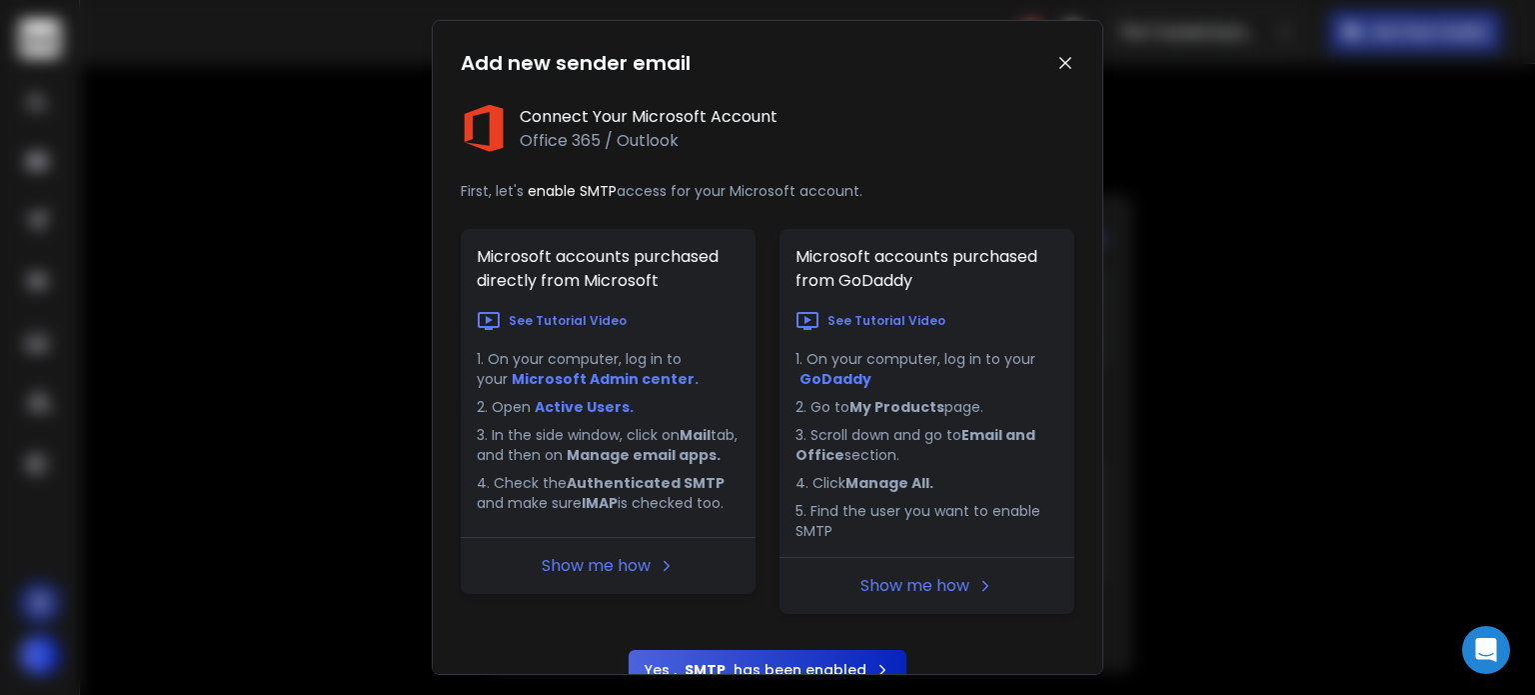
click at [864, 660] on button "Yes , SMTP has been enabled" at bounding box center [768, 670] width 278 height 40
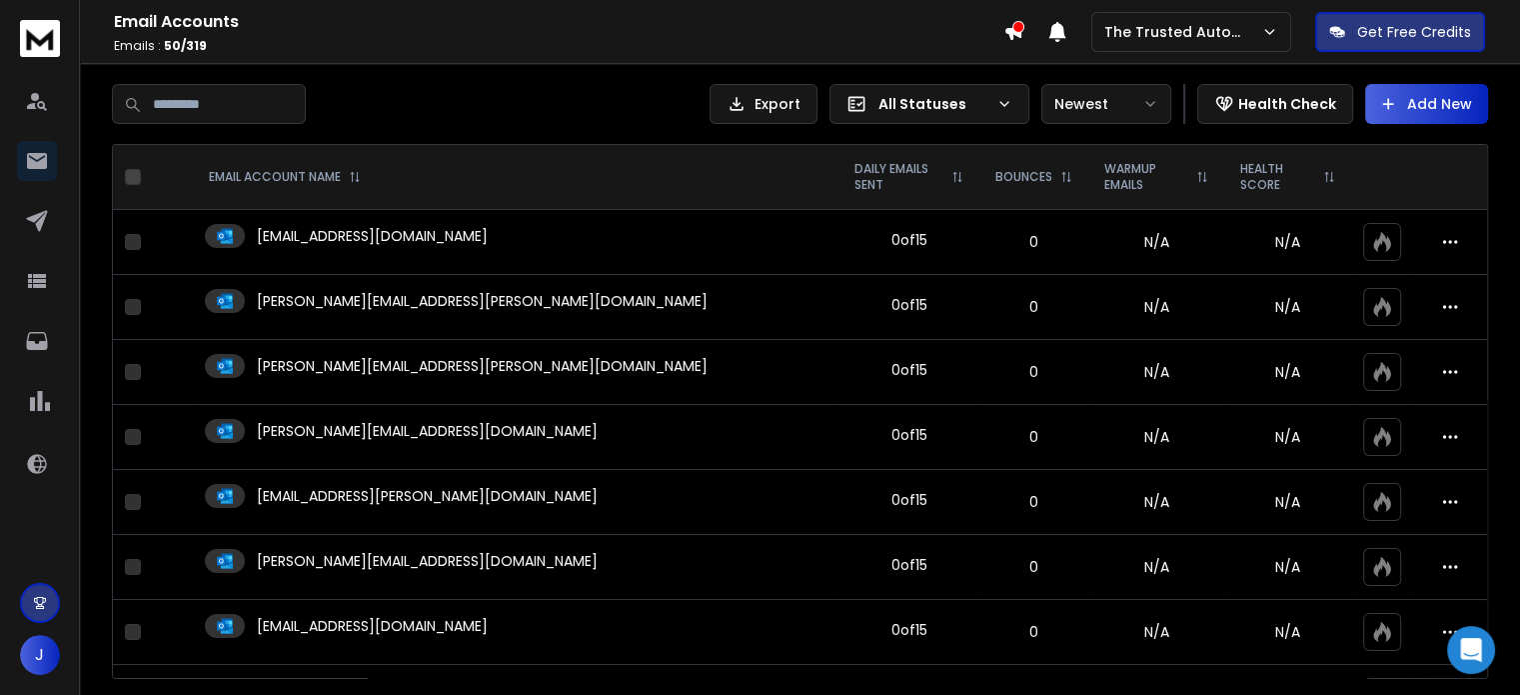
click at [1392, 110] on icon at bounding box center [1388, 104] width 14 height 14
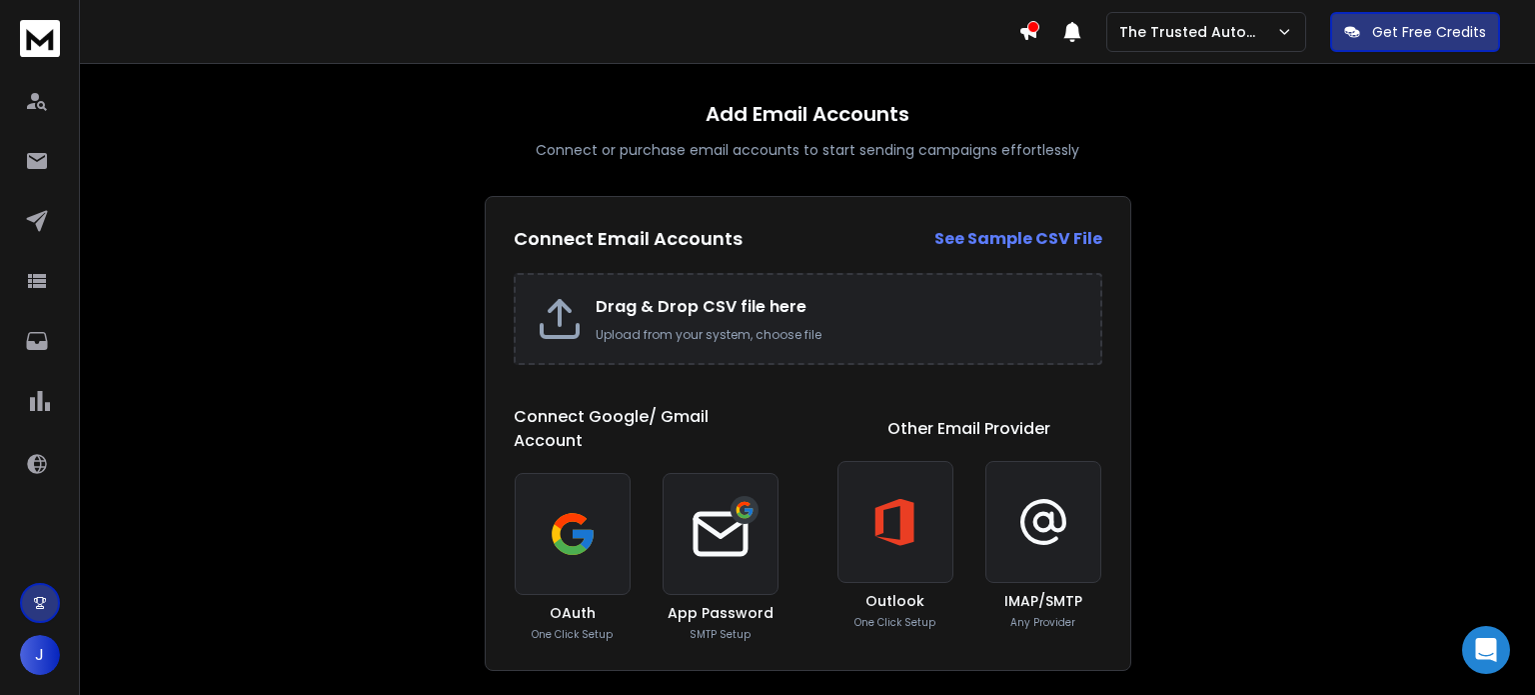
click at [887, 479] on div at bounding box center [896, 522] width 116 height 122
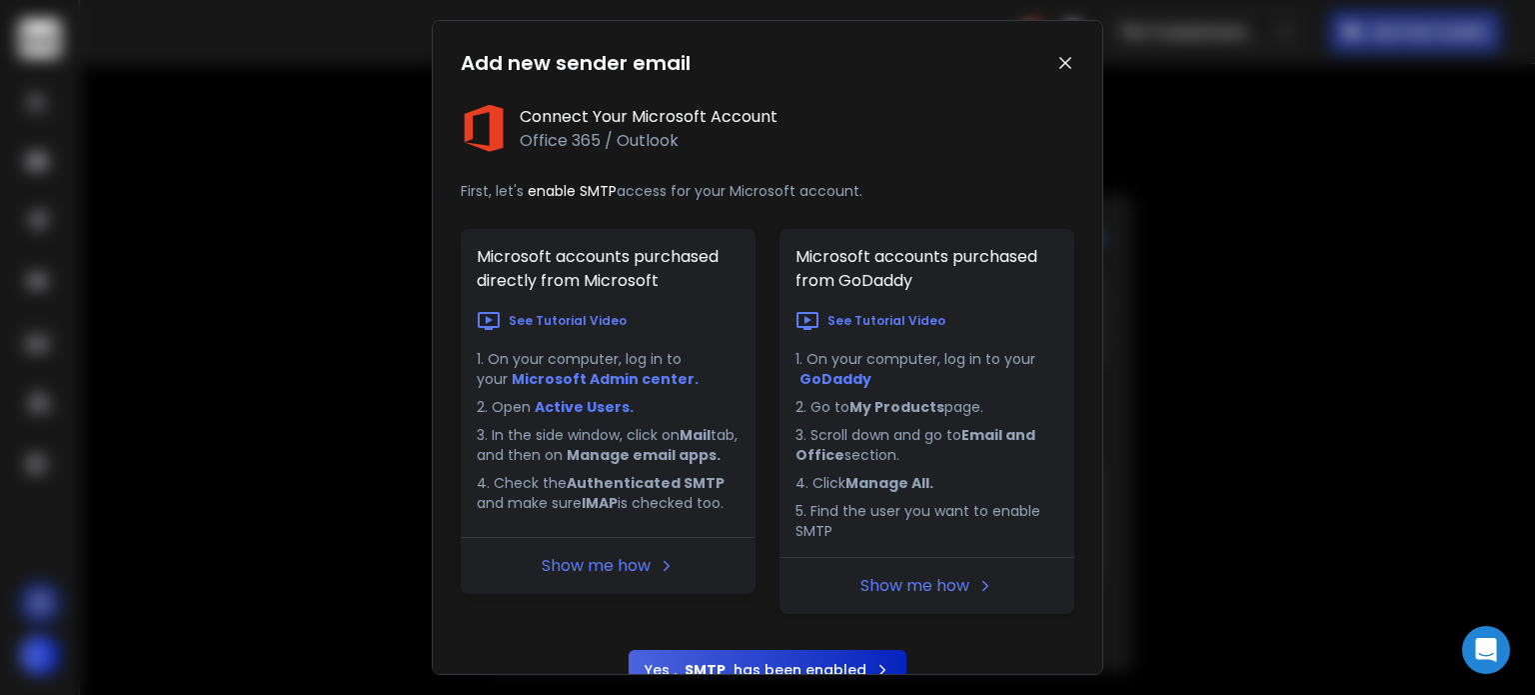
click at [844, 654] on button "Yes , SMTP has been enabled" at bounding box center [768, 670] width 278 height 40
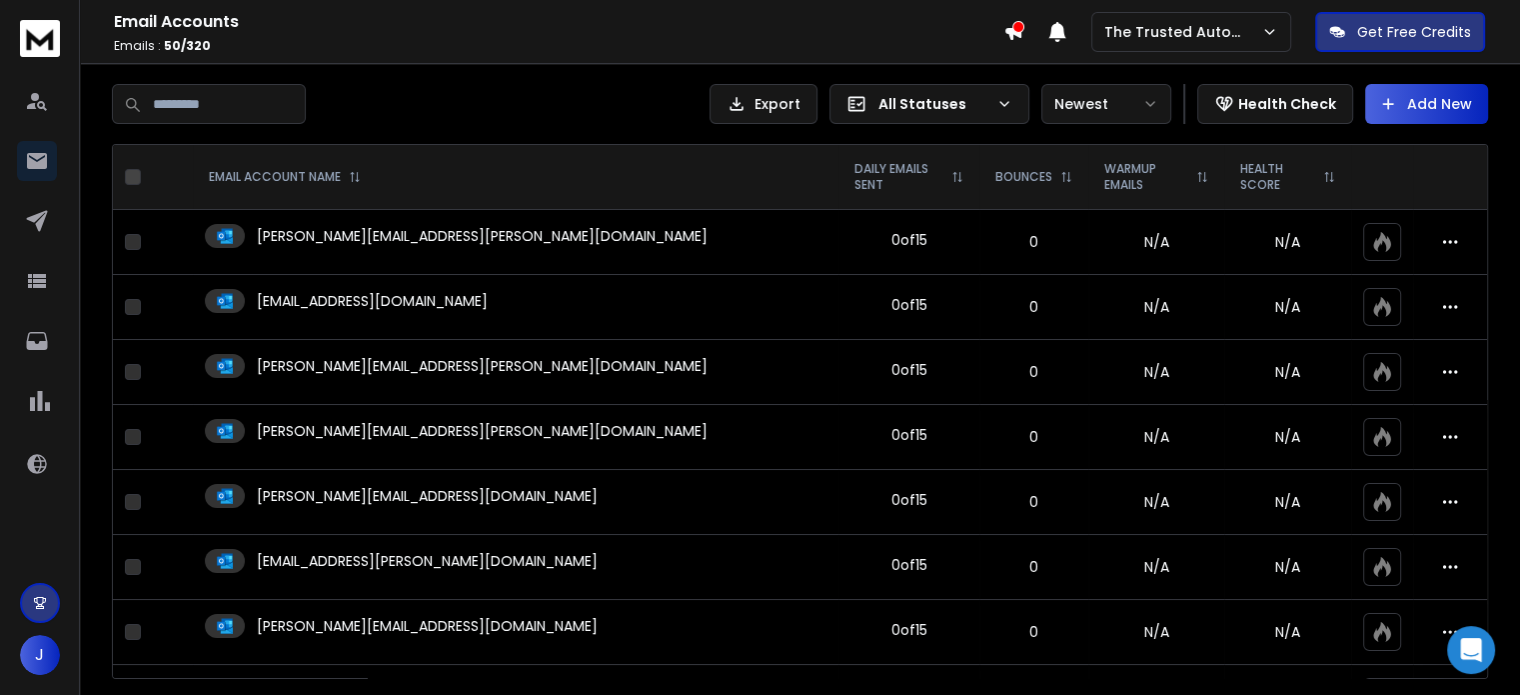
click at [1417, 99] on button "Add New" at bounding box center [1426, 104] width 123 height 40
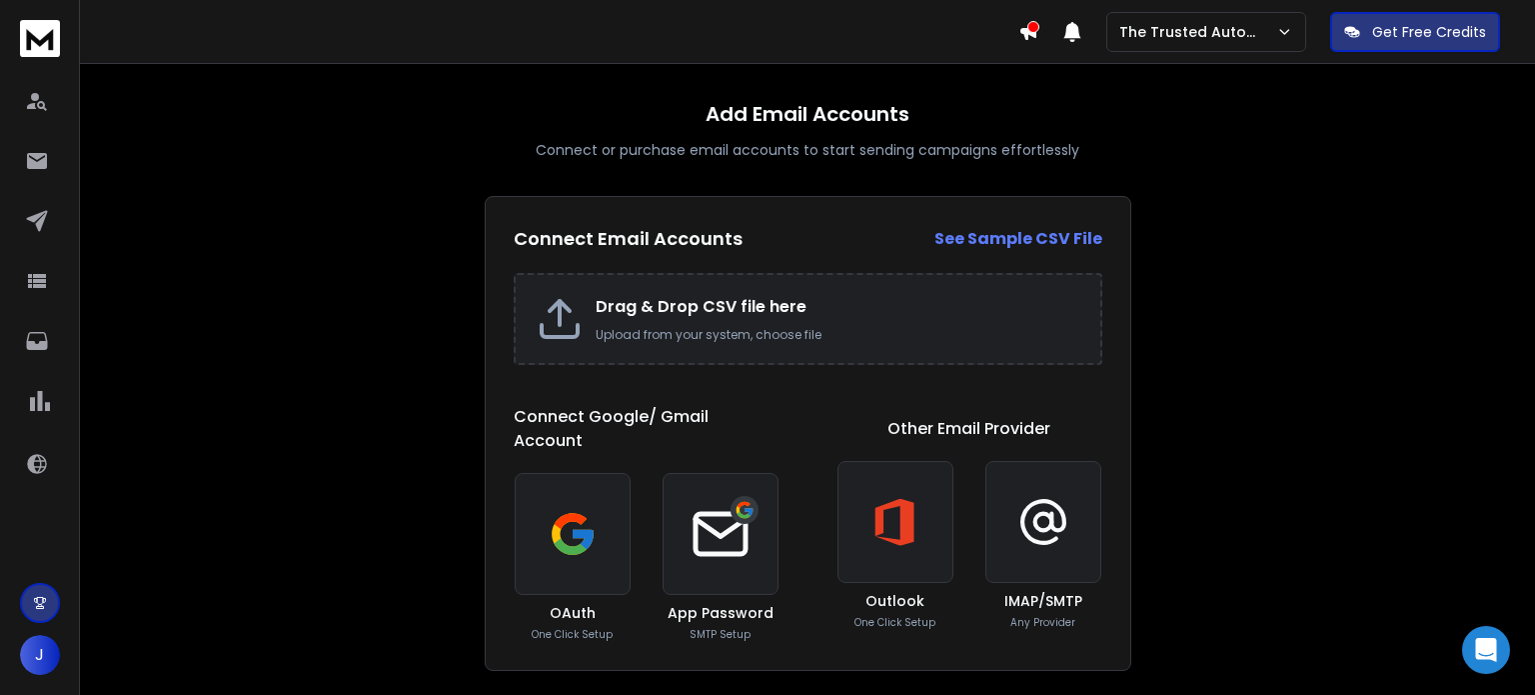
click at [894, 498] on icon at bounding box center [894, 521] width 39 height 47
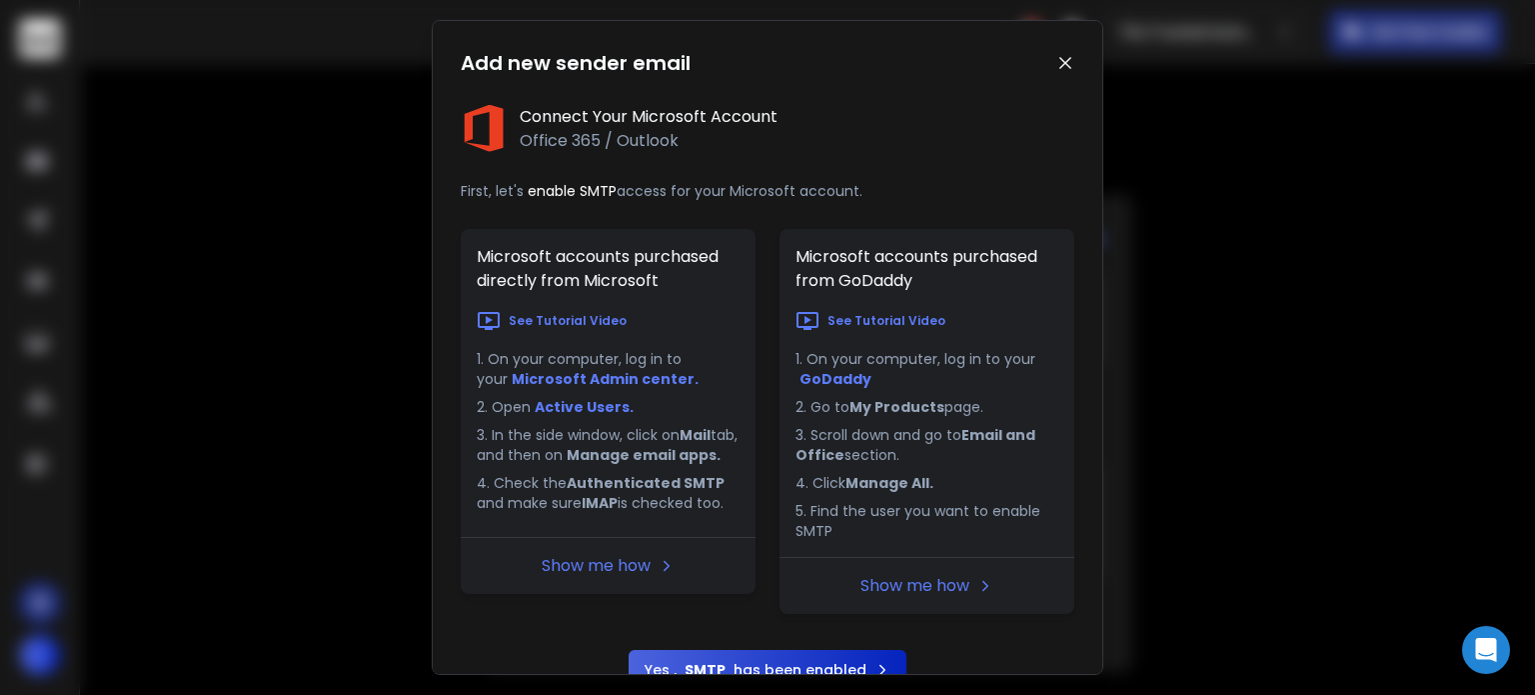
click at [840, 652] on button "Yes , SMTP has been enabled" at bounding box center [768, 670] width 278 height 40
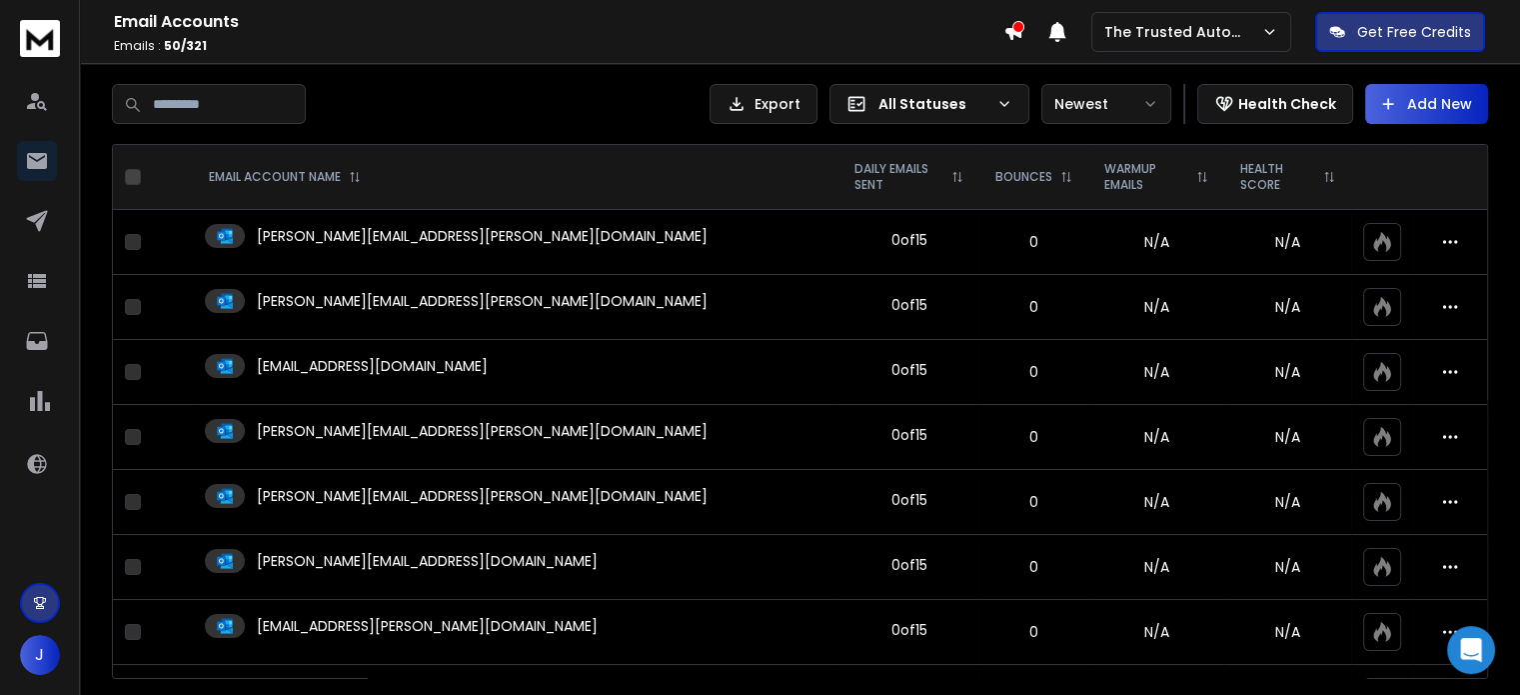
click at [1431, 99] on button "Add New" at bounding box center [1426, 104] width 123 height 40
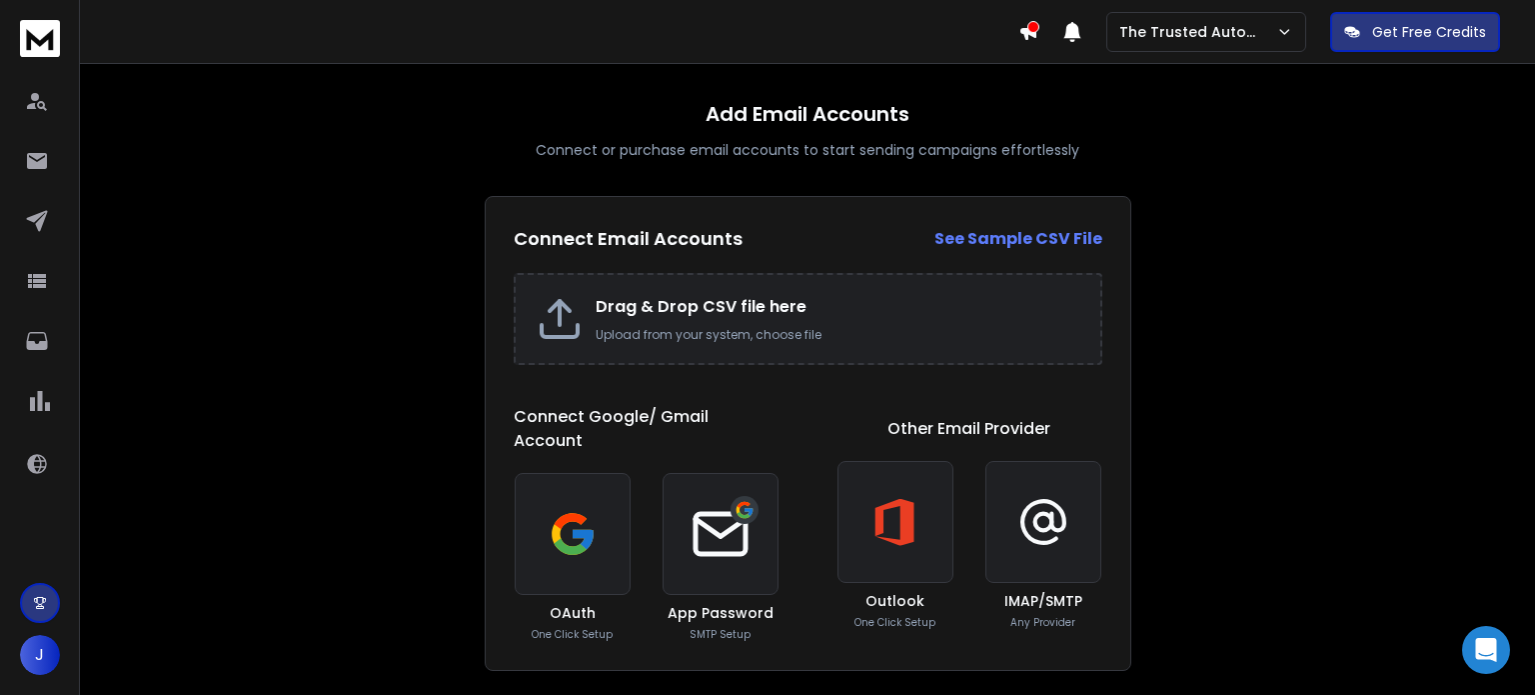
click at [876, 475] on div at bounding box center [896, 522] width 116 height 122
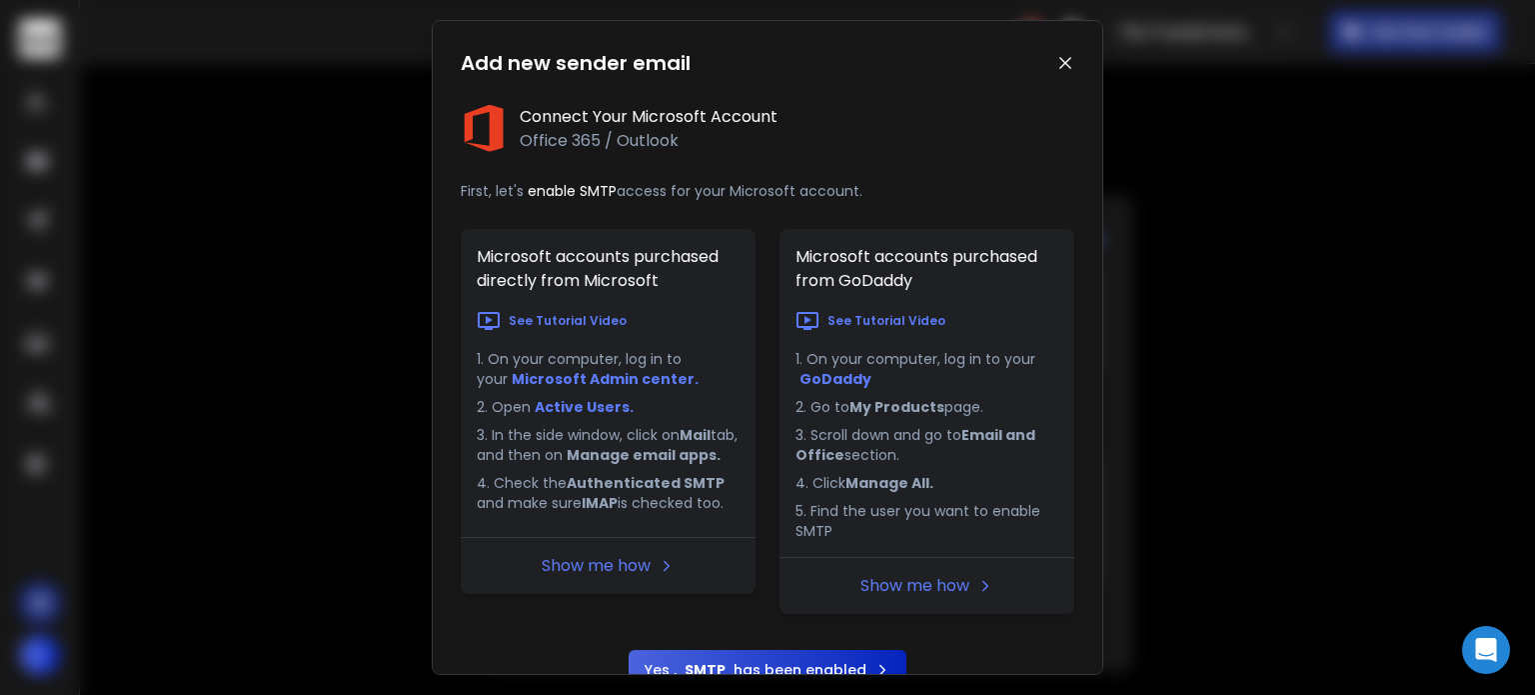
click at [802, 655] on button "Yes , SMTP has been enabled" at bounding box center [768, 670] width 278 height 40
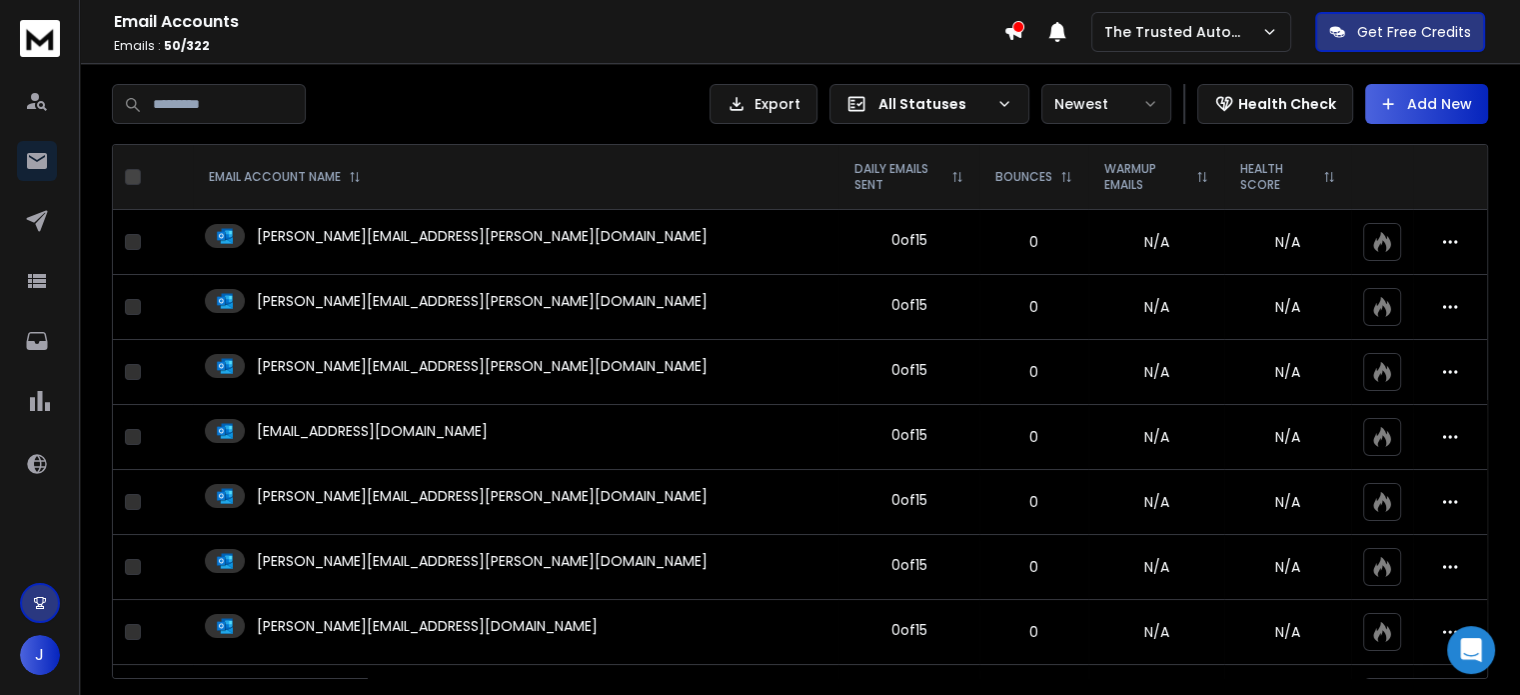
click at [1394, 108] on icon at bounding box center [1388, 104] width 14 height 14
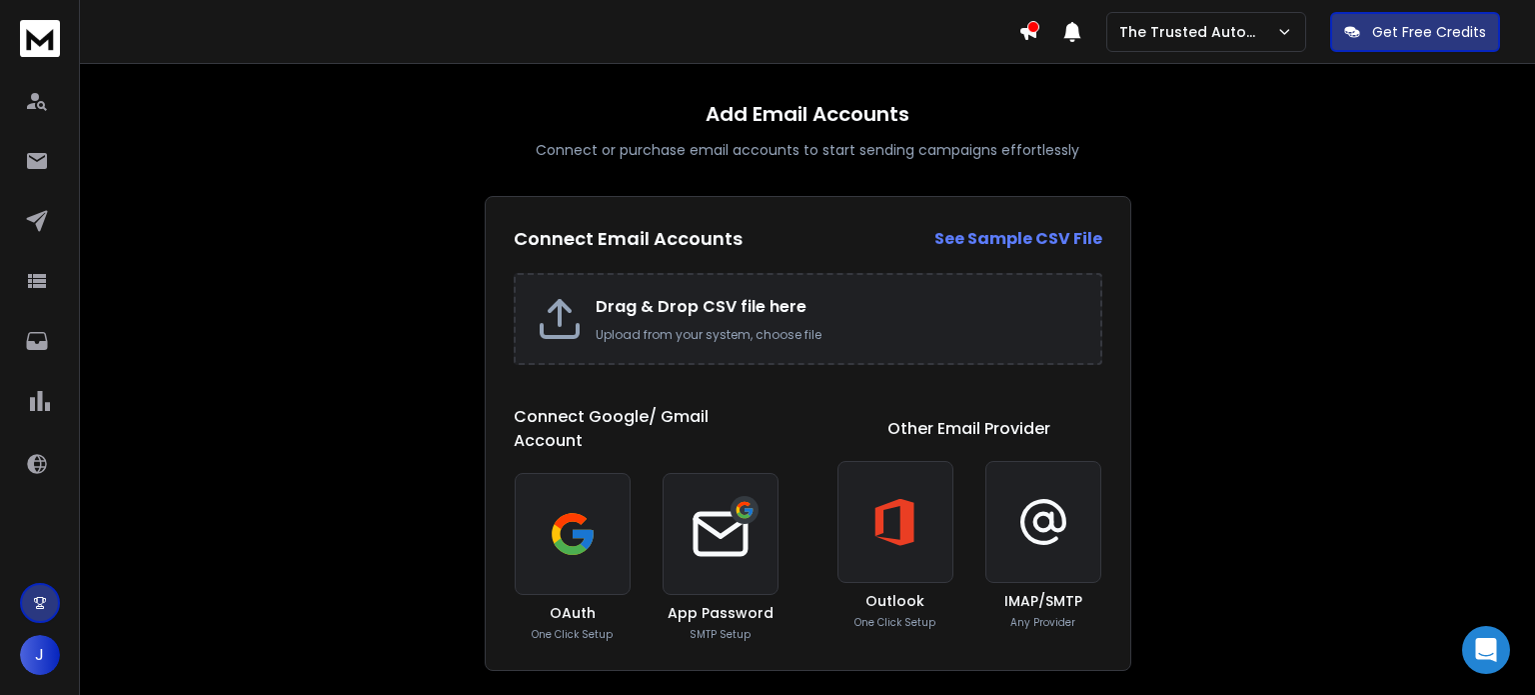
click at [909, 498] on icon at bounding box center [894, 521] width 39 height 47
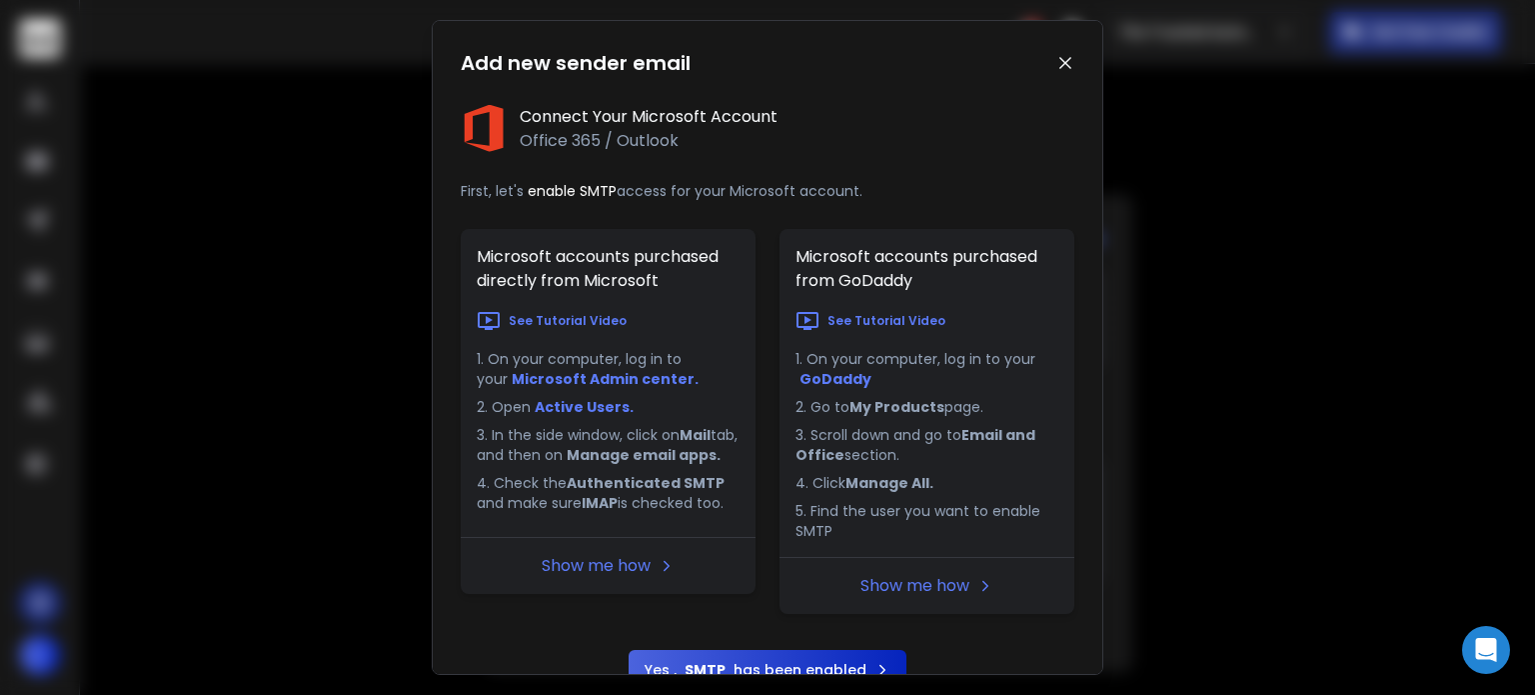
click at [848, 665] on button "Yes , SMTP has been enabled" at bounding box center [768, 670] width 278 height 40
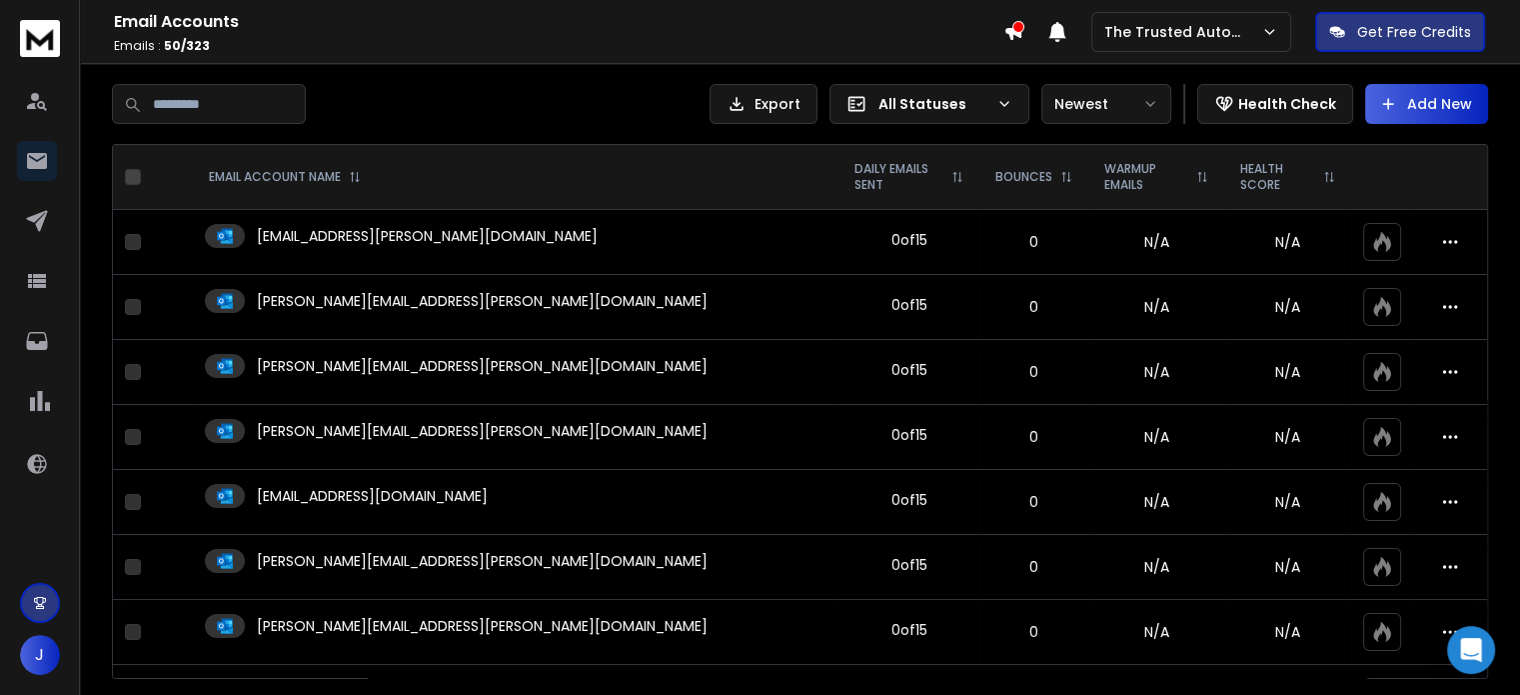
click at [1395, 102] on icon at bounding box center [1388, 104] width 14 height 14
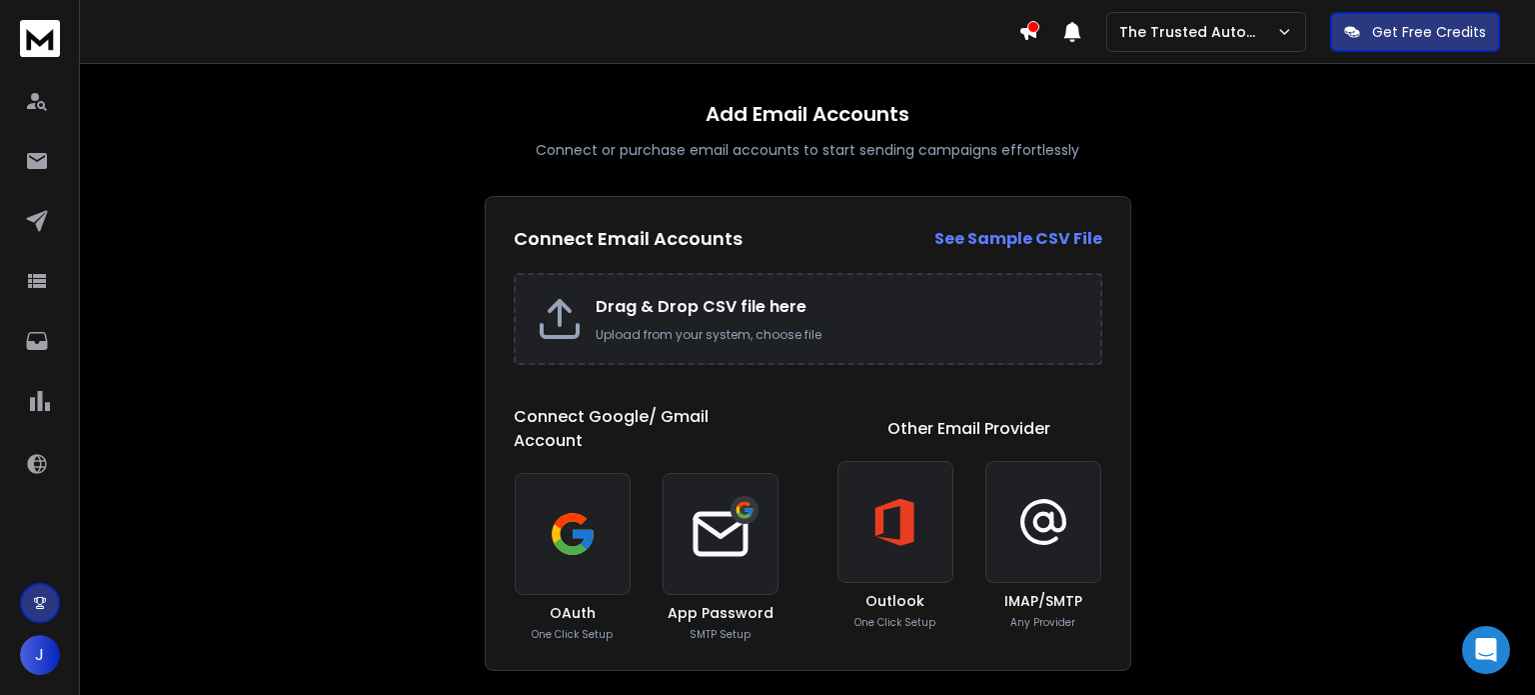
click at [871, 494] on div at bounding box center [896, 522] width 50 height 56
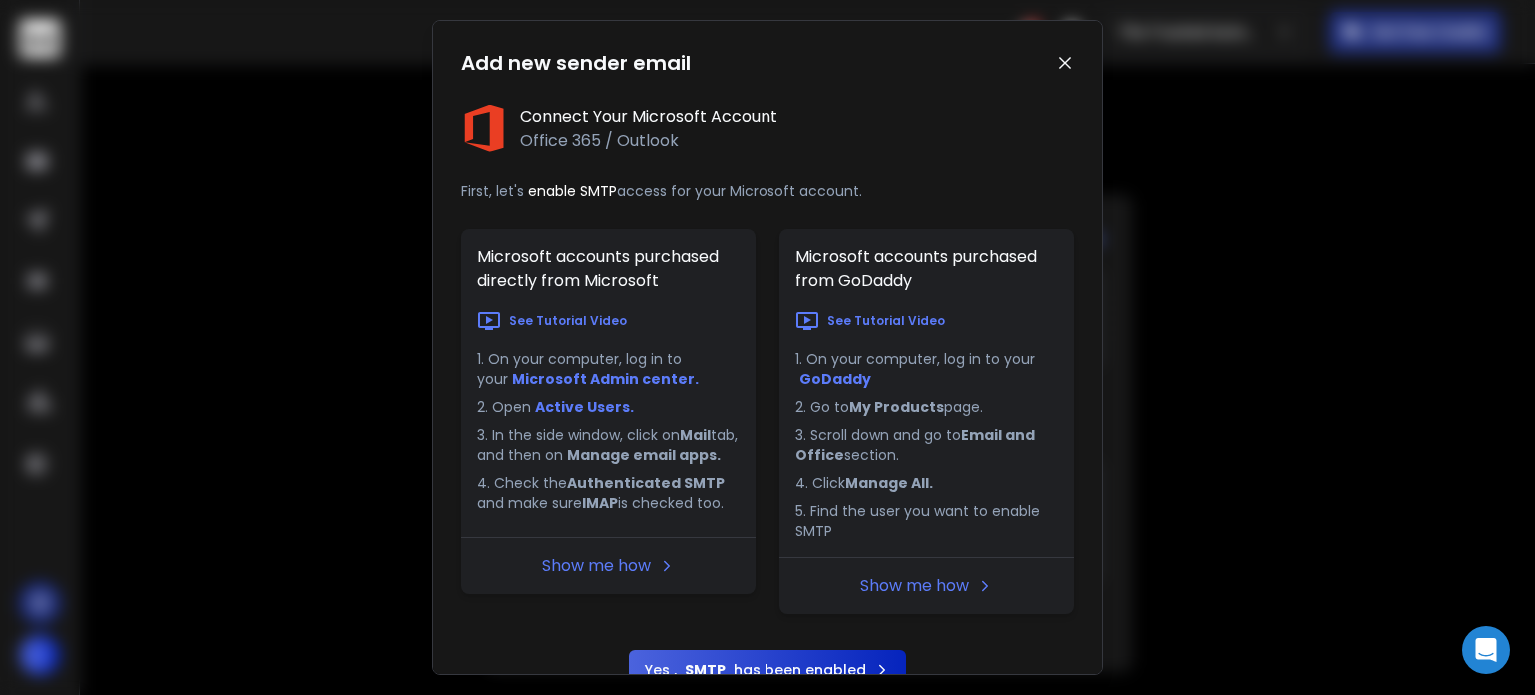
click at [776, 659] on button "Yes , SMTP has been enabled" at bounding box center [768, 670] width 278 height 40
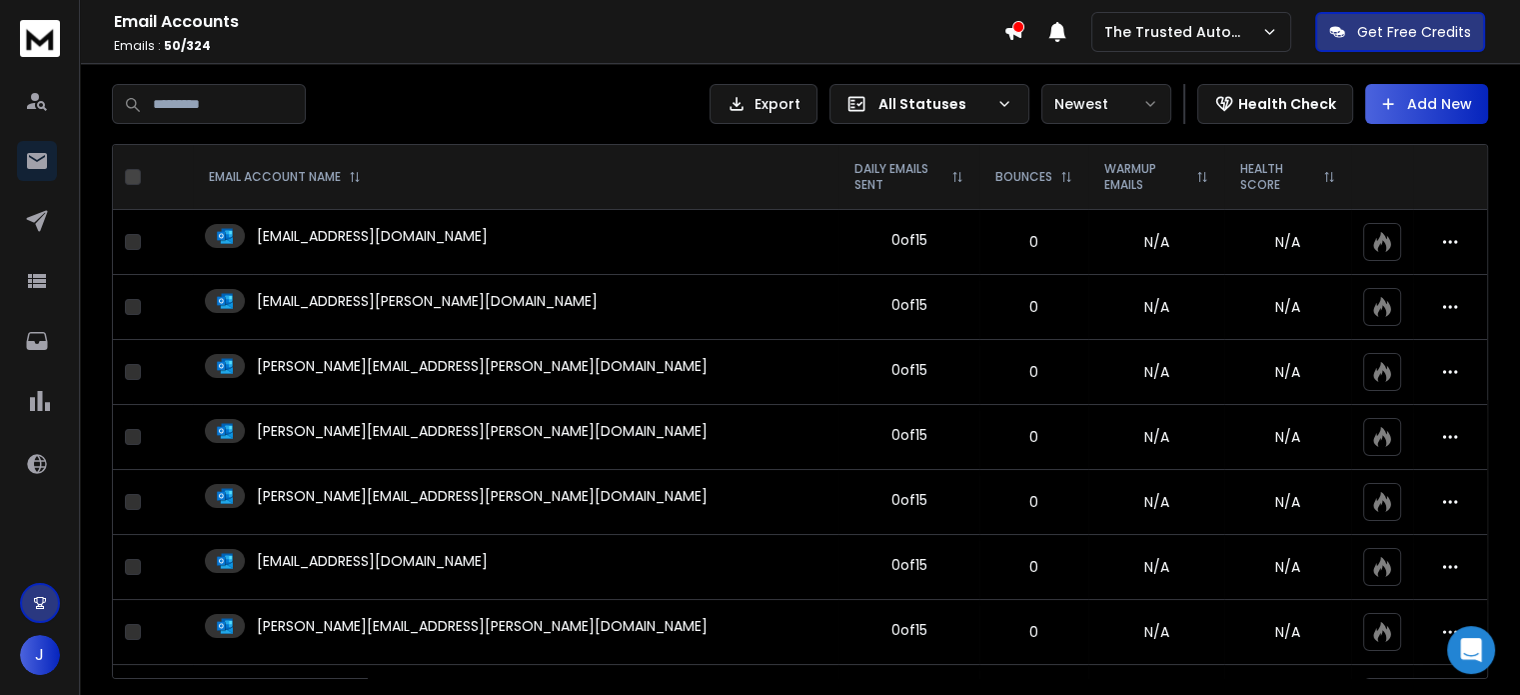
click at [1415, 103] on button "Add New" at bounding box center [1426, 104] width 123 height 40
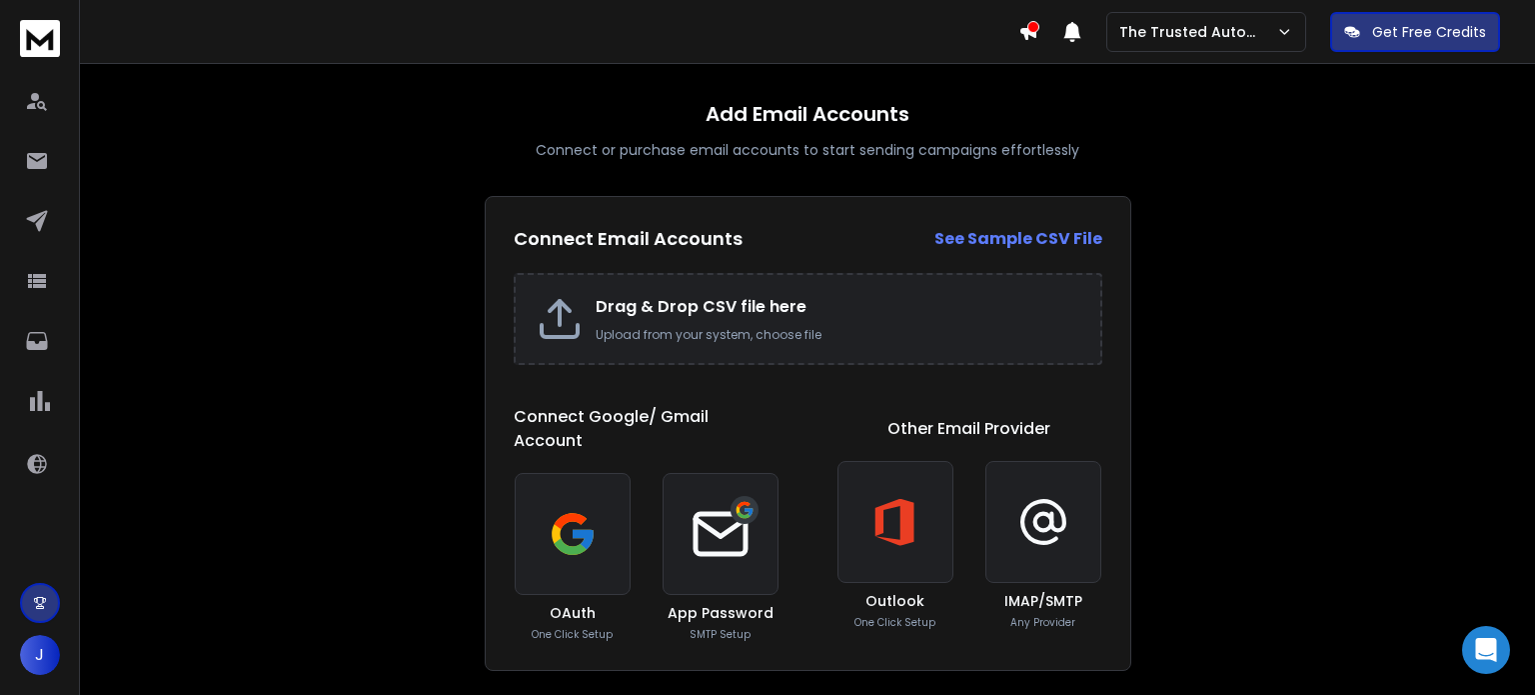
click at [909, 499] on icon at bounding box center [895, 522] width 47 height 47
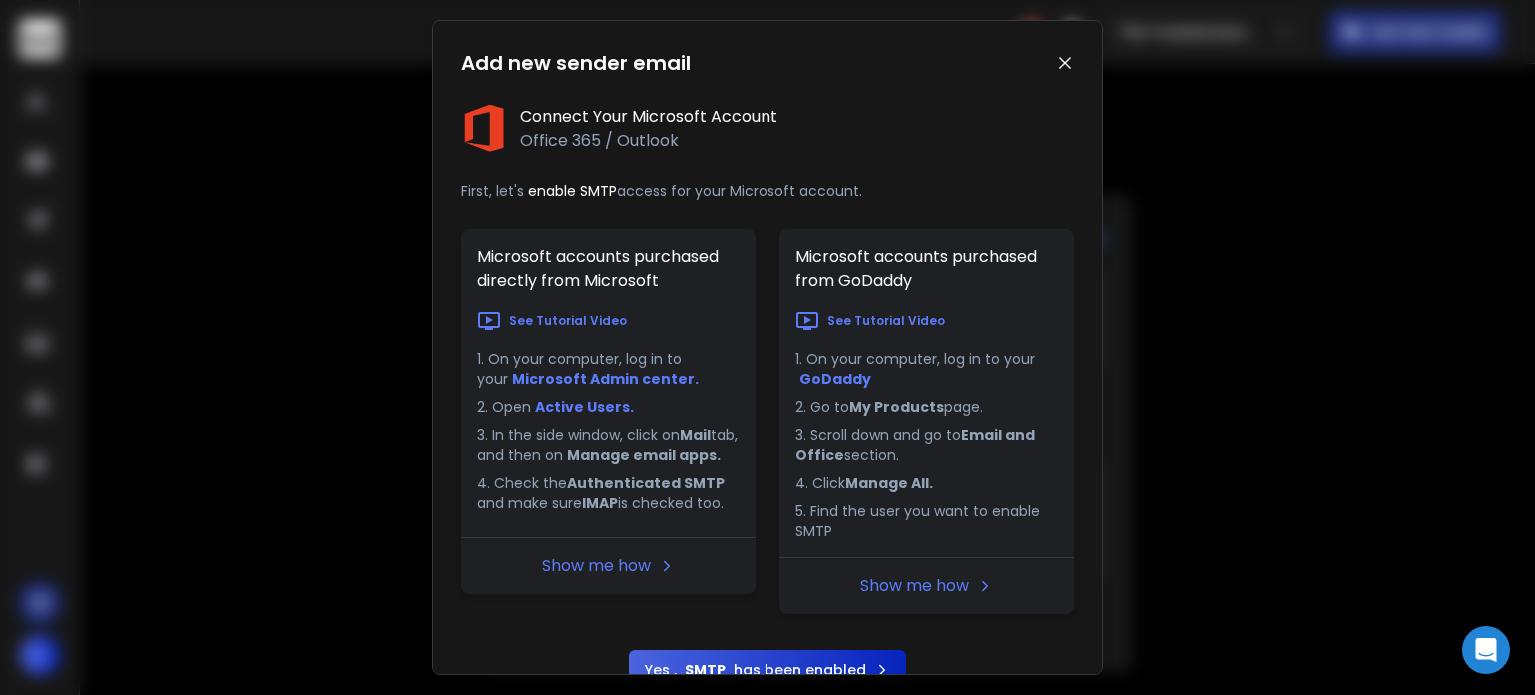
click at [785, 659] on button "Yes , SMTP has been enabled" at bounding box center [768, 670] width 278 height 40
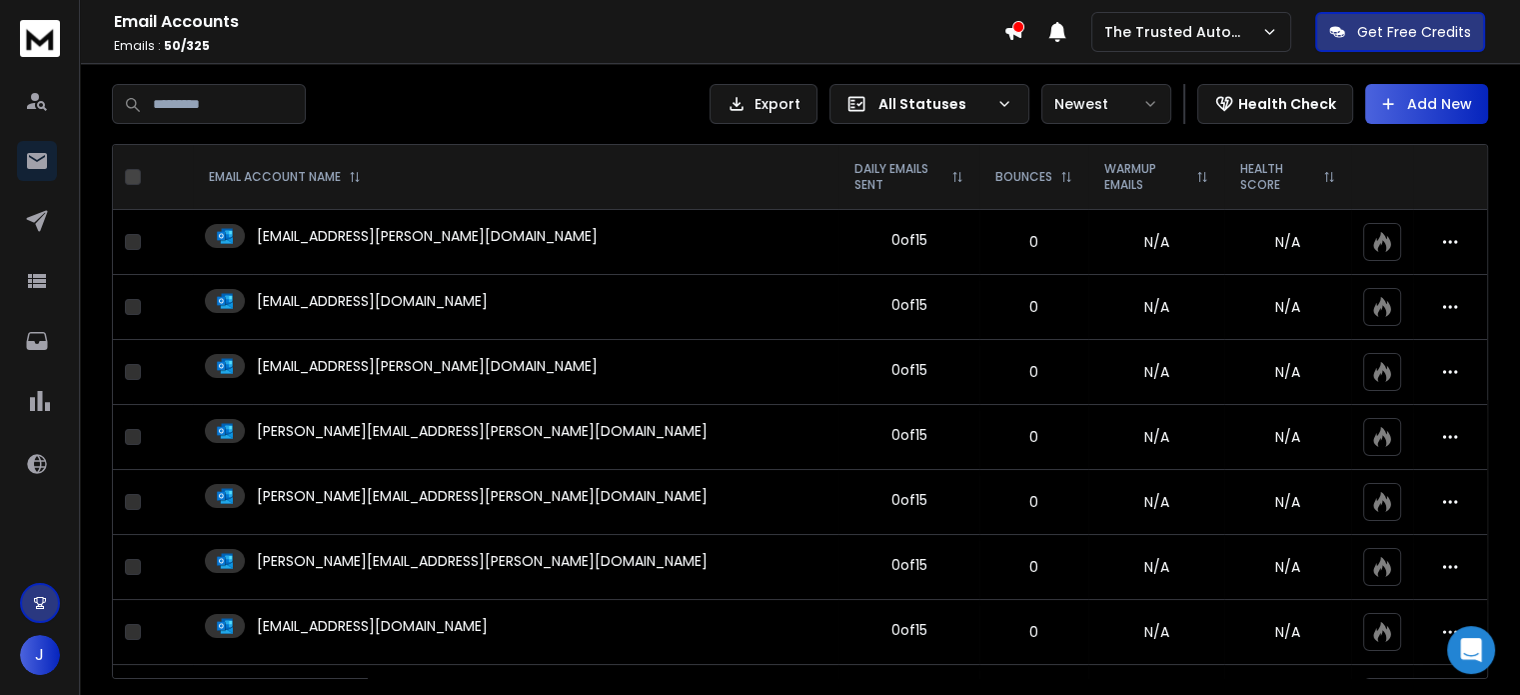
click at [1431, 105] on button "Add New" at bounding box center [1426, 104] width 123 height 40
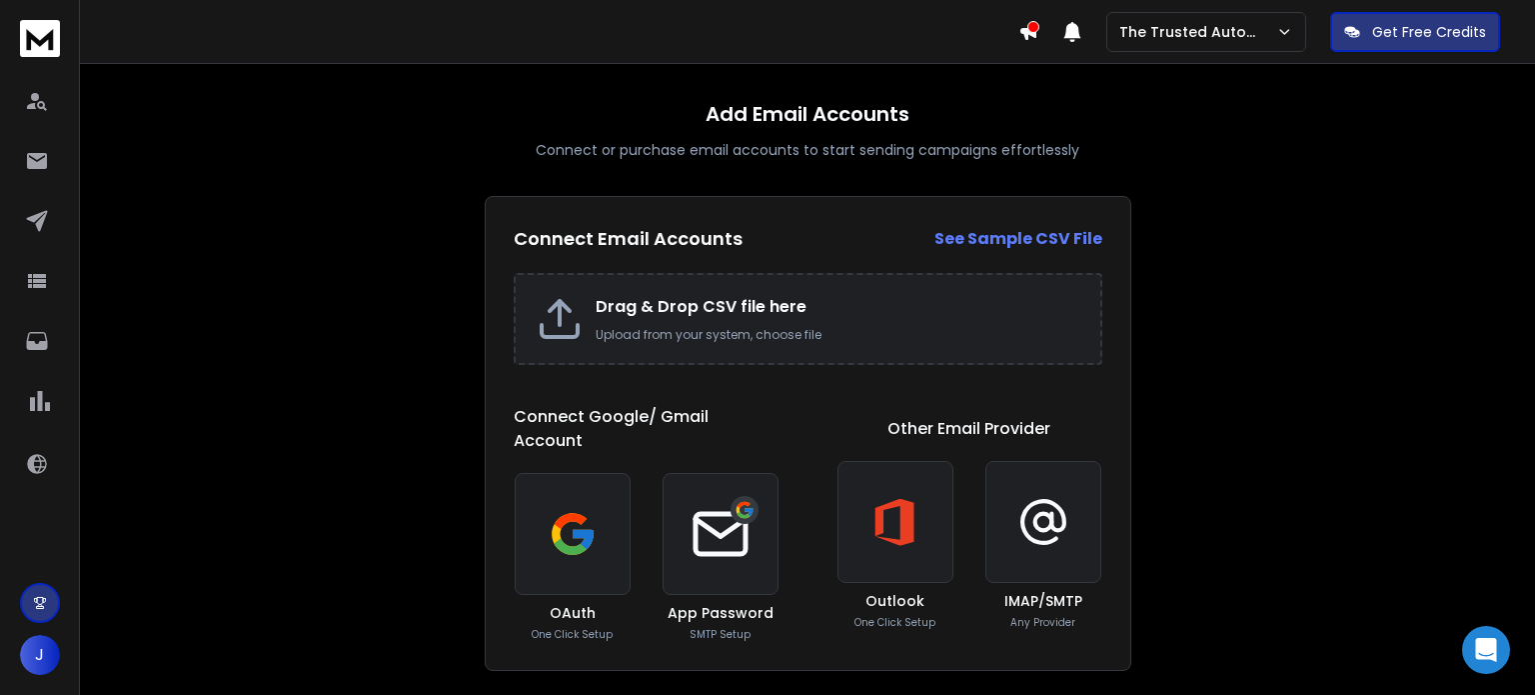
click at [899, 467] on div at bounding box center [896, 522] width 116 height 122
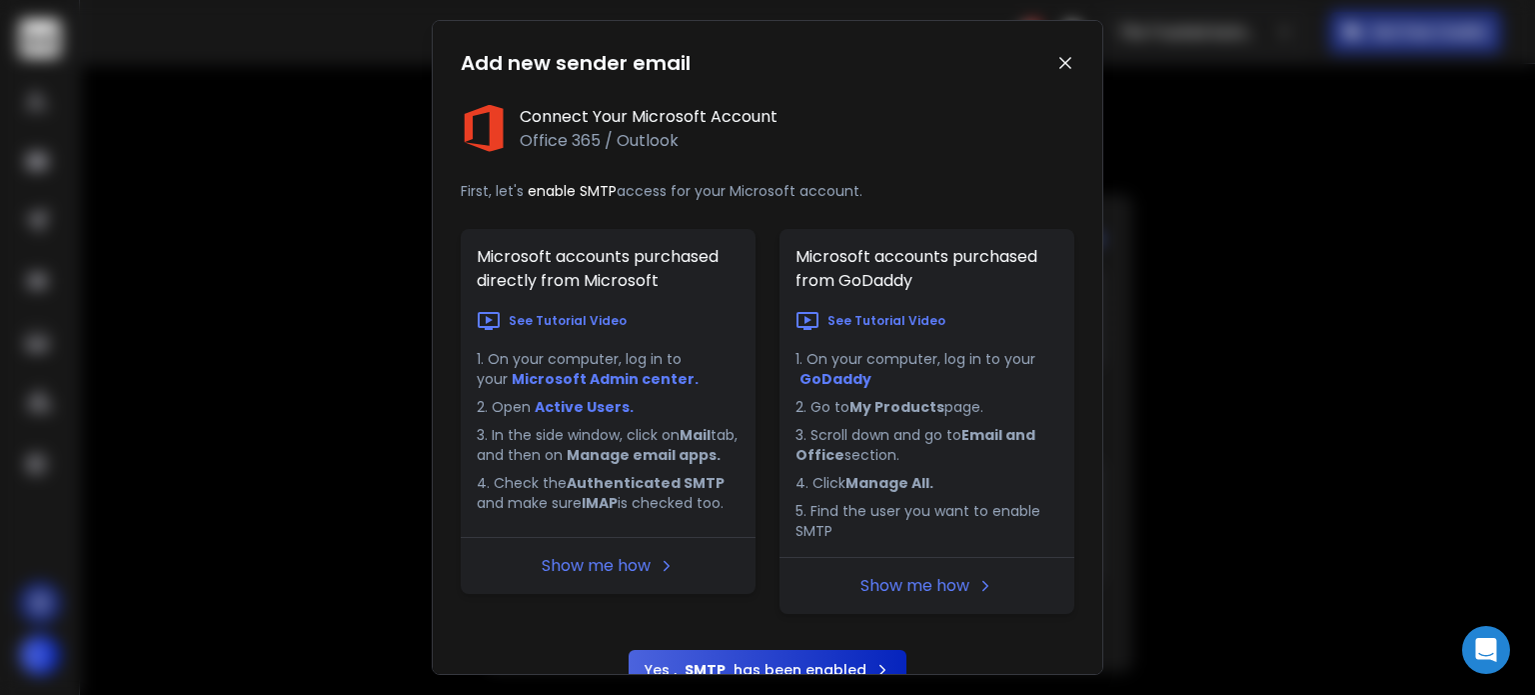
click at [830, 669] on button "Yes , SMTP has been enabled" at bounding box center [768, 670] width 278 height 40
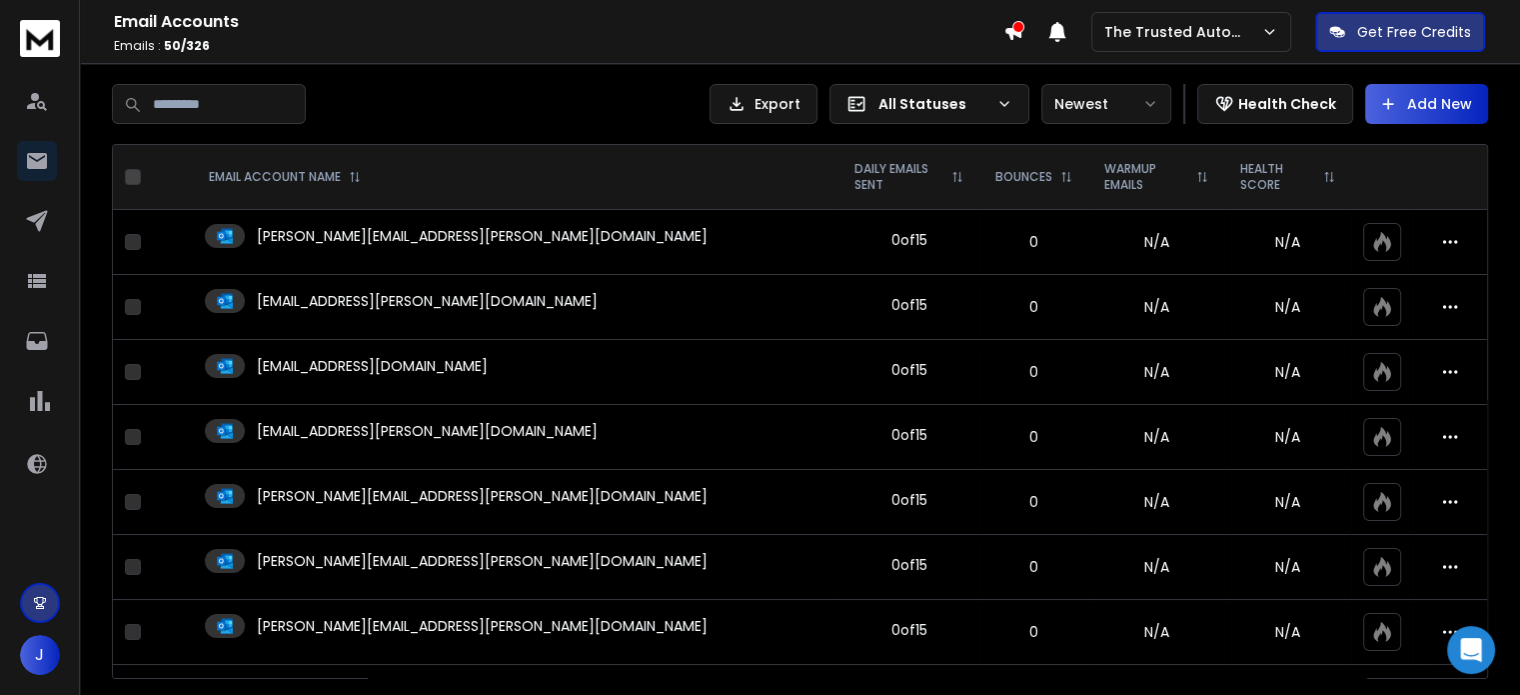
click at [1407, 100] on button "Add New" at bounding box center [1426, 104] width 123 height 40
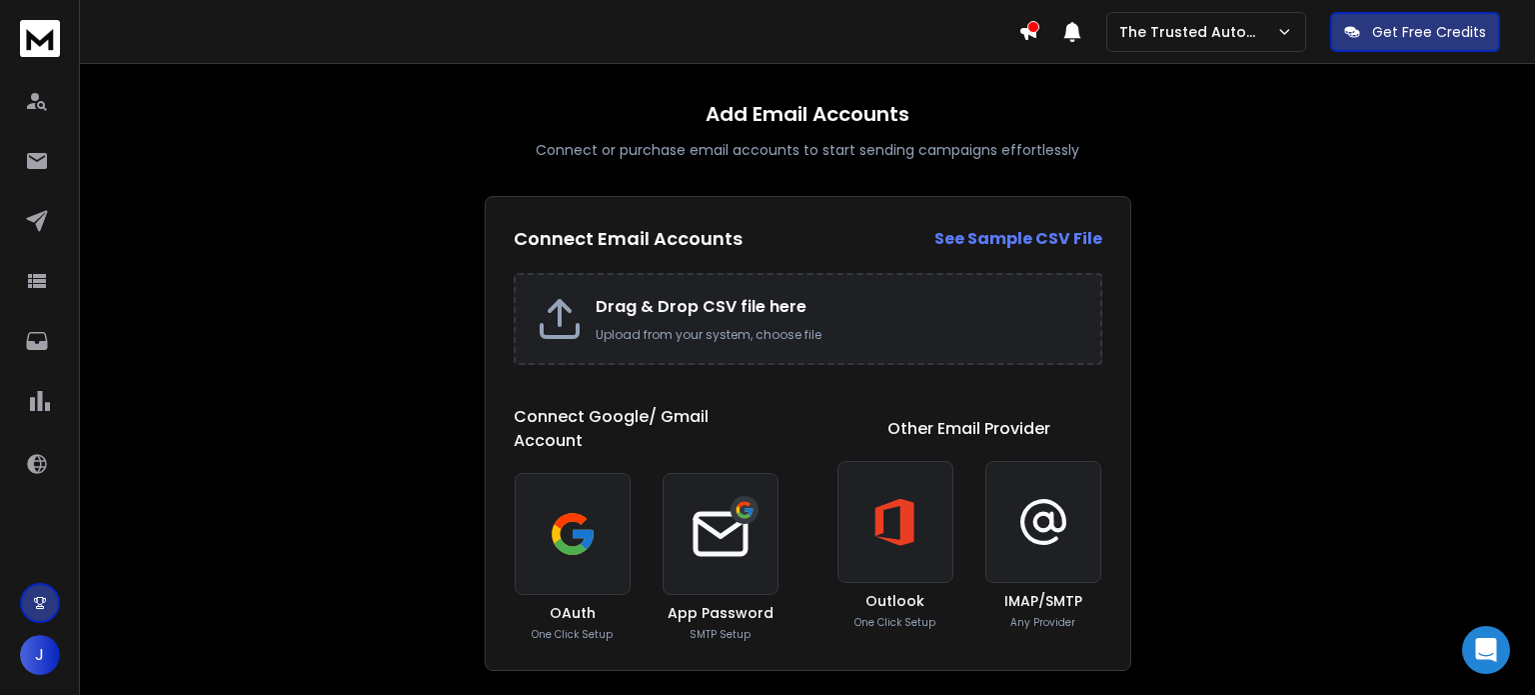
click at [892, 494] on div at bounding box center [896, 522] width 50 height 56
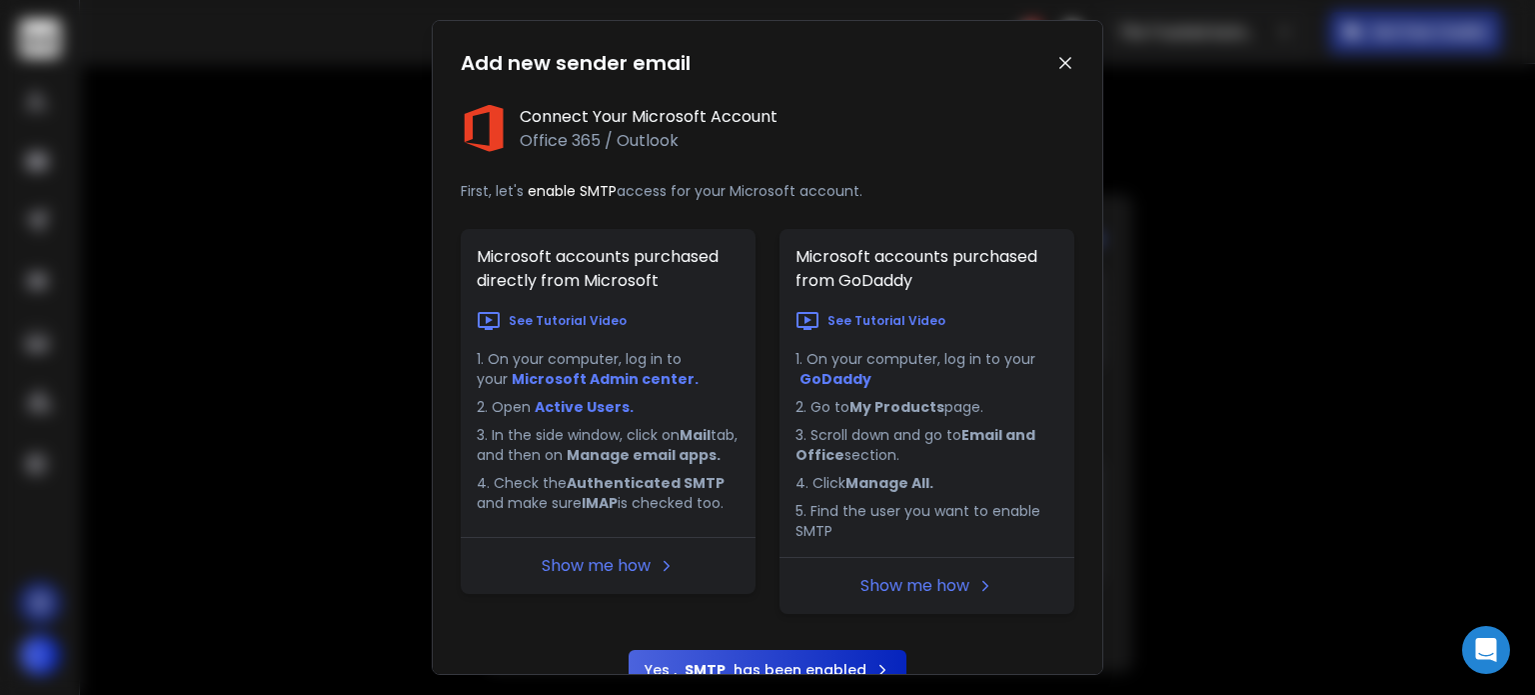
click at [829, 655] on button "Yes , SMTP has been enabled" at bounding box center [768, 670] width 278 height 40
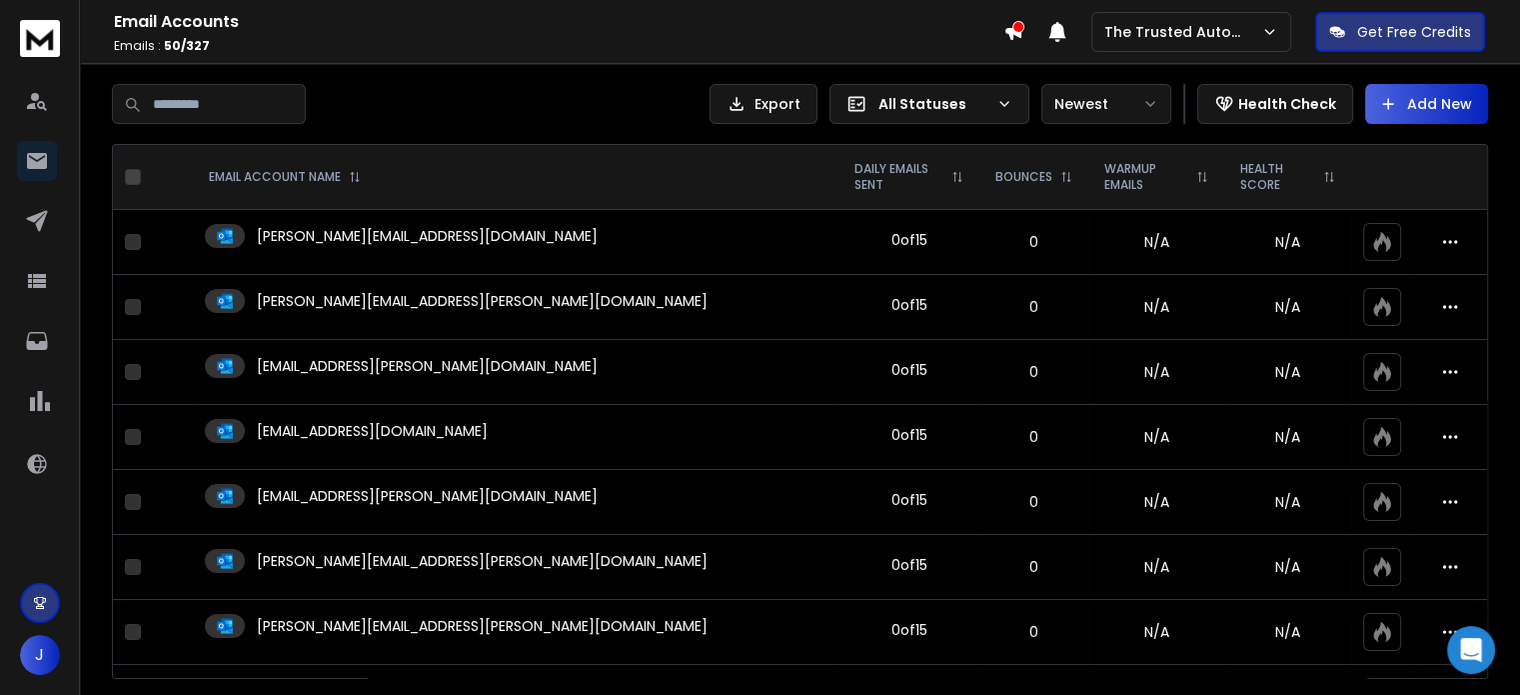
click at [1439, 105] on button "Add New" at bounding box center [1426, 104] width 123 height 40
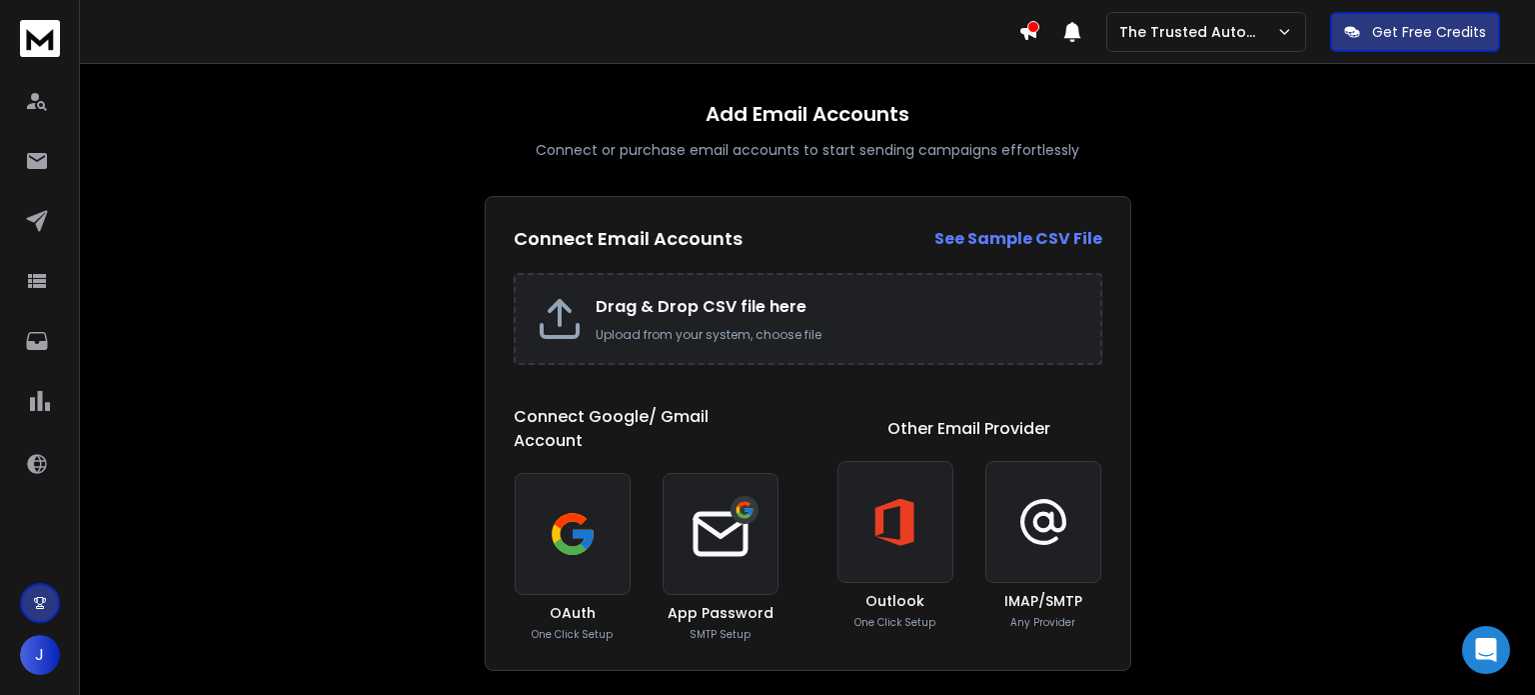
click at [902, 463] on div at bounding box center [896, 522] width 116 height 122
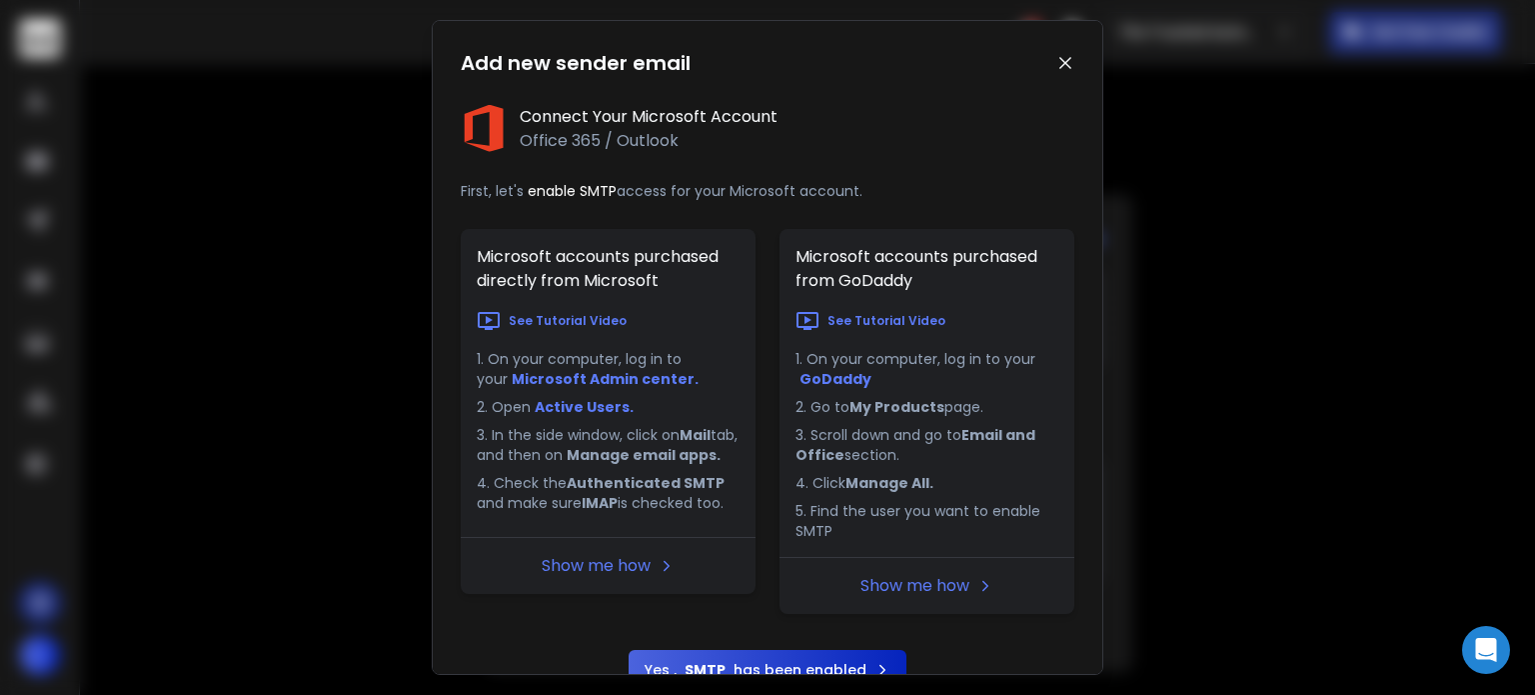
click at [852, 662] on button "Yes , SMTP has been enabled" at bounding box center [768, 670] width 278 height 40
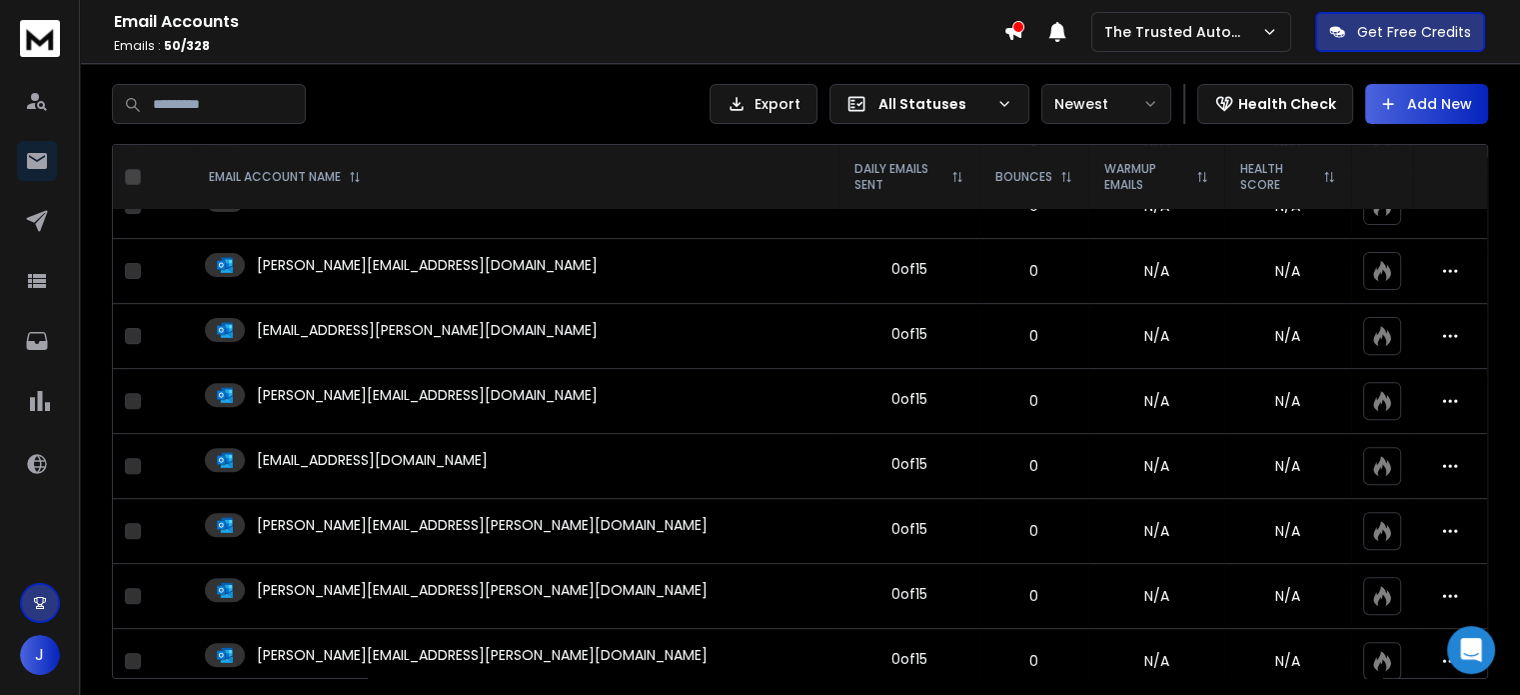
scroll to position [800, 0]
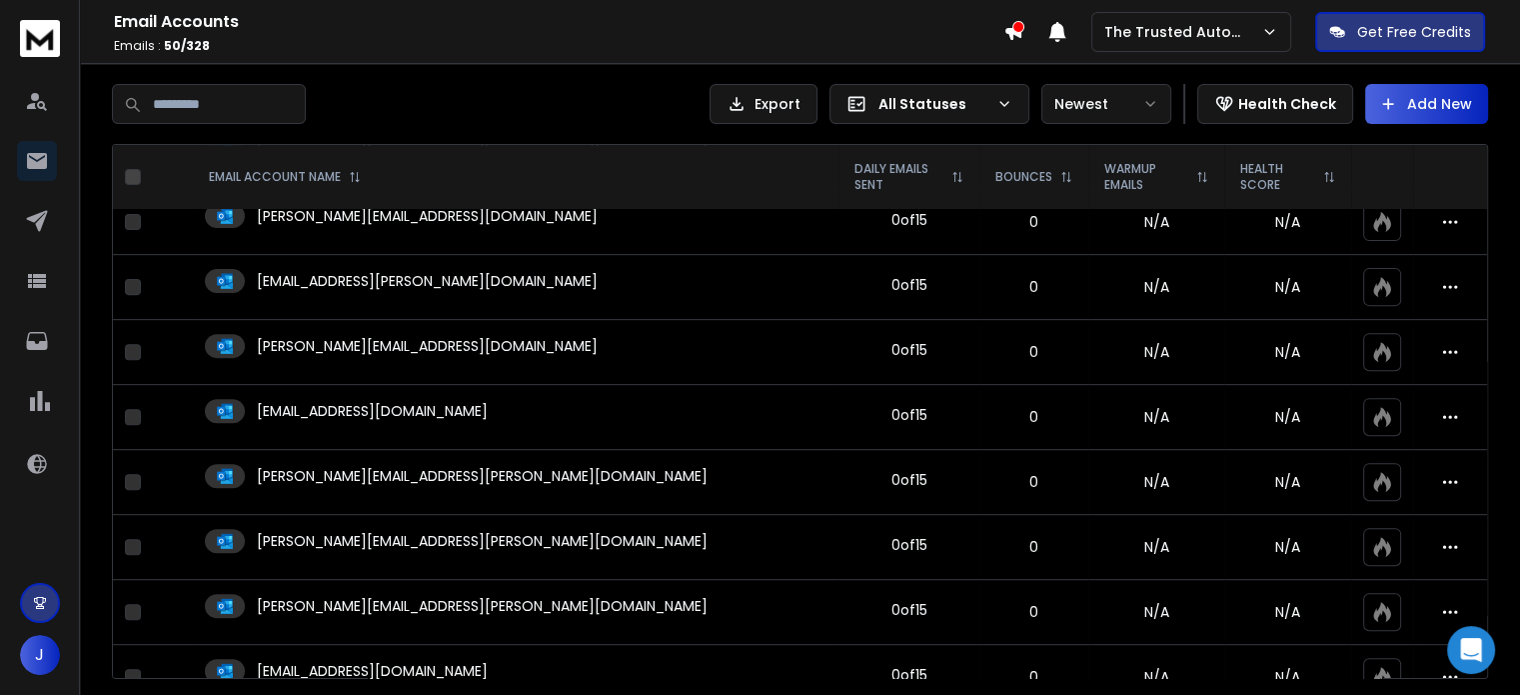
click at [520, 106] on div at bounding box center [405, 104] width 586 height 40
